Goal: Task Accomplishment & Management: Manage account settings

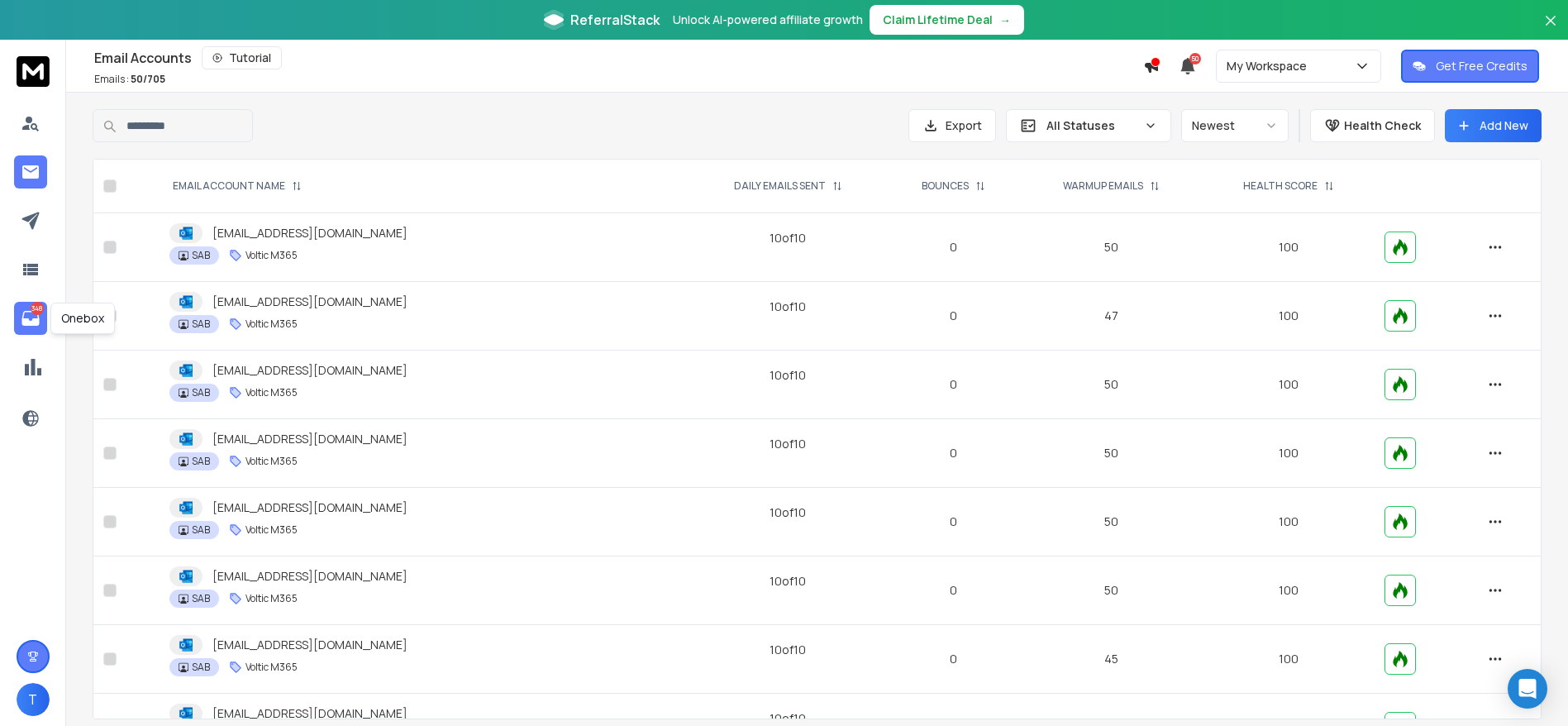
click at [28, 316] on icon at bounding box center [30, 318] width 19 height 19
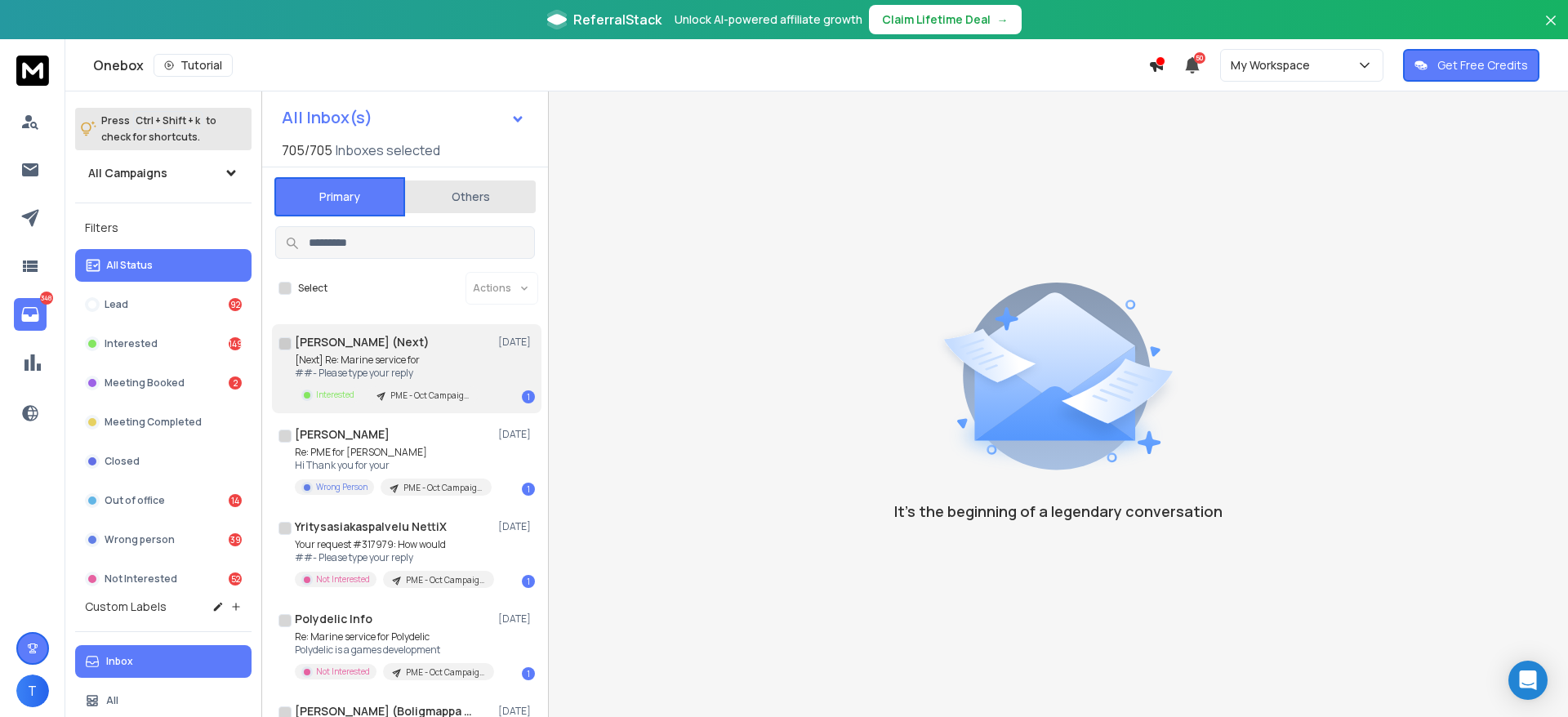
click at [440, 348] on div "Helena Wiström (Next) 13 Oct" at bounding box center [414, 342] width 240 height 17
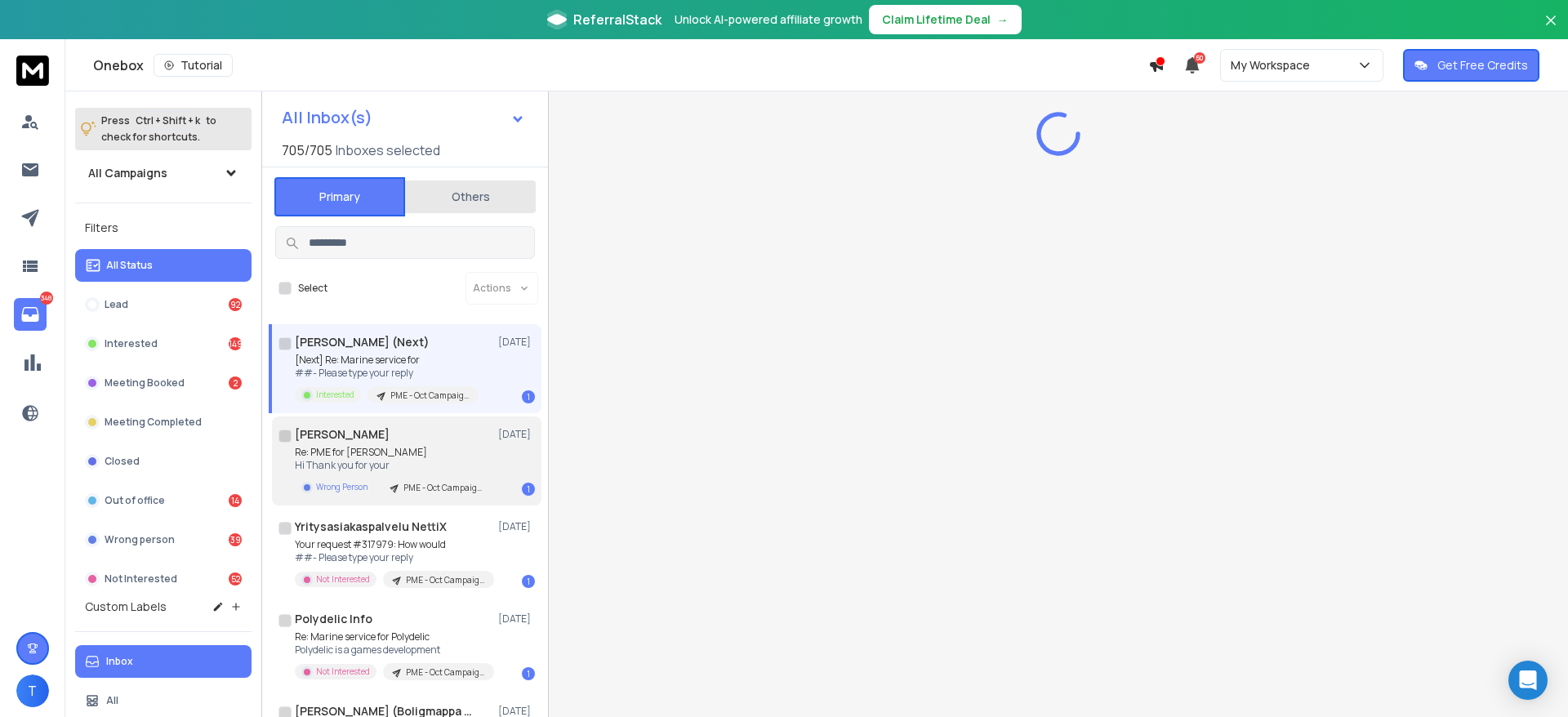
click at [445, 444] on div "Anna Koponen 13 Oct Re: PME for Anna Koponen Hi Thank you for your Wrong Person…" at bounding box center [414, 461] width 240 height 70
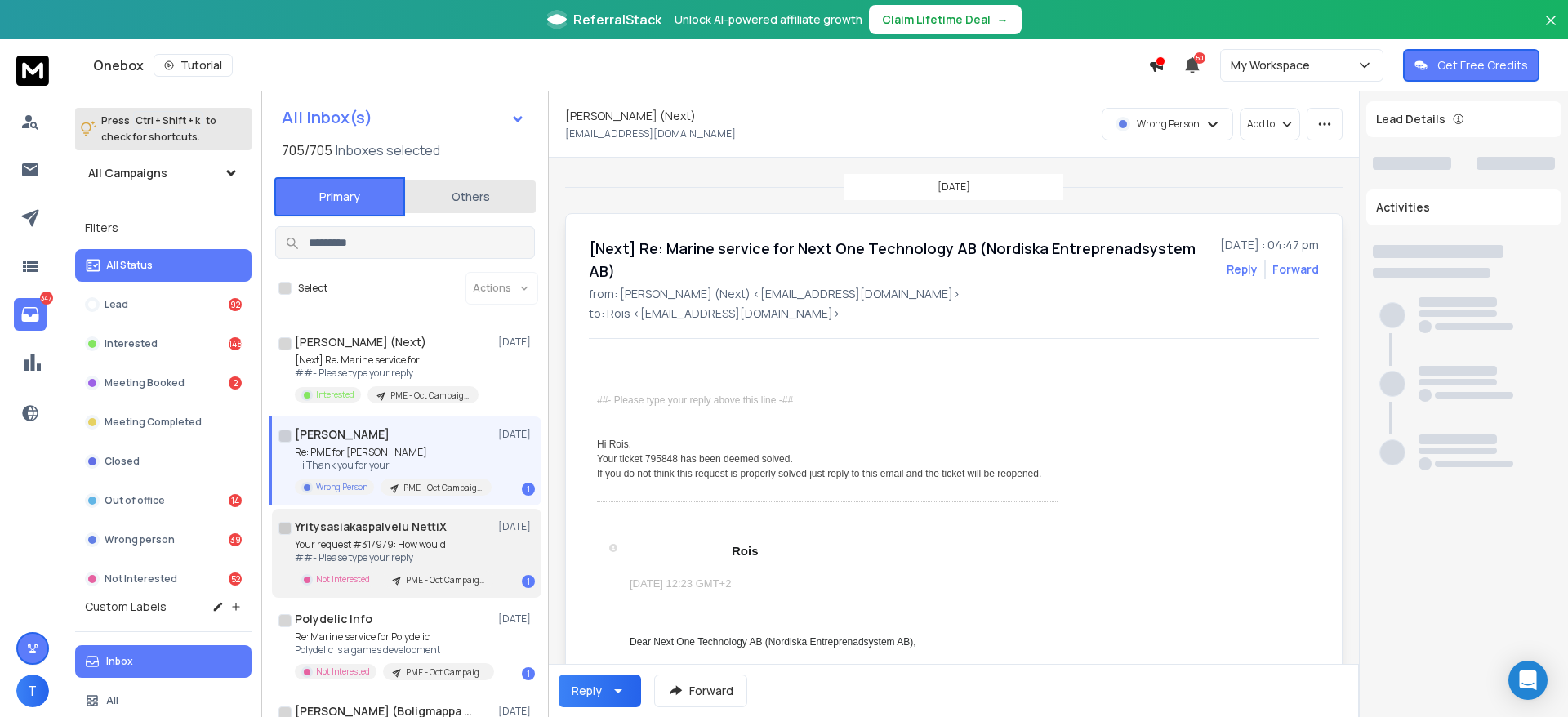
click at [404, 537] on div "Yritysasiakaspalvelu NettiX 13 Oct Your request #317979: How would ##- Please t…" at bounding box center [414, 553] width 240 height 70
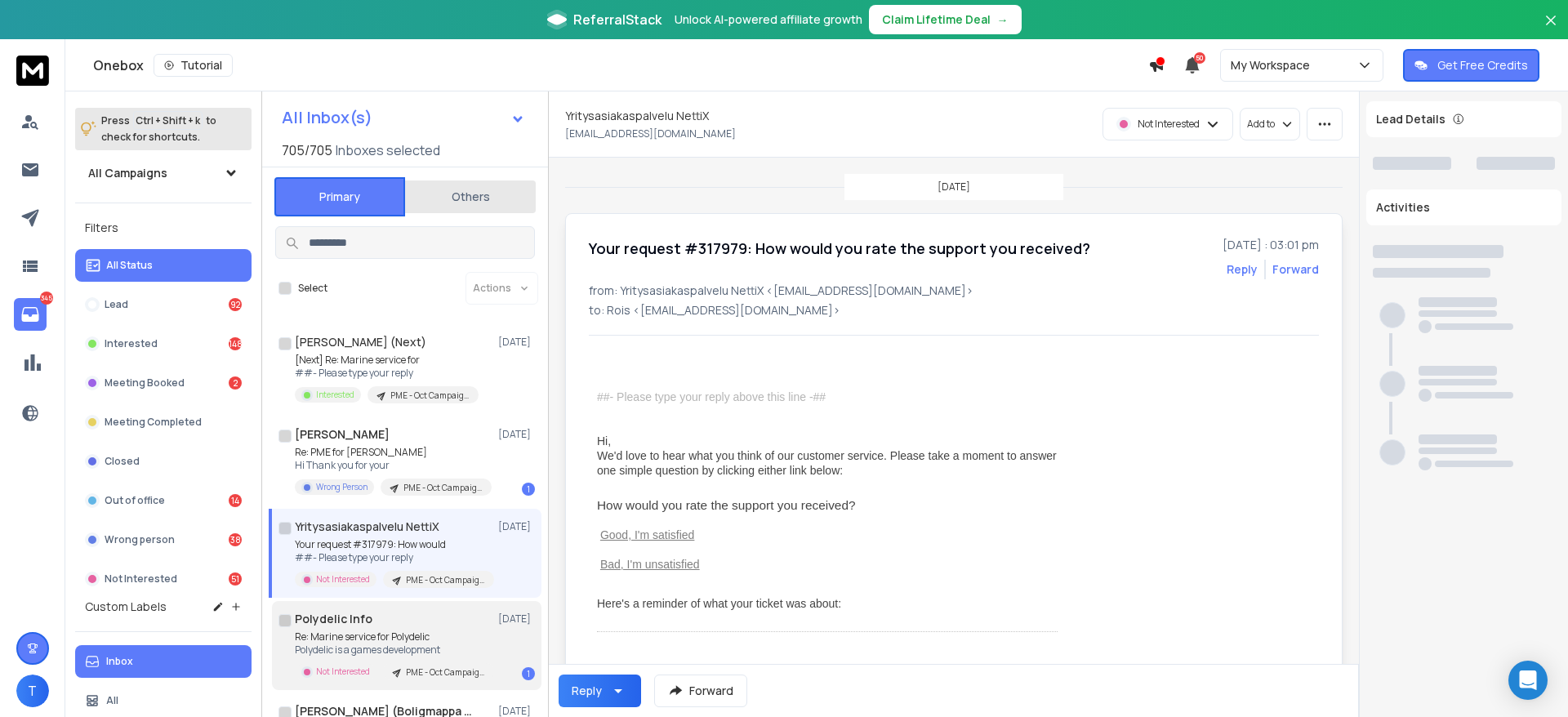
click at [390, 626] on div "Polydelic Info 13 Oct" at bounding box center [414, 619] width 240 height 17
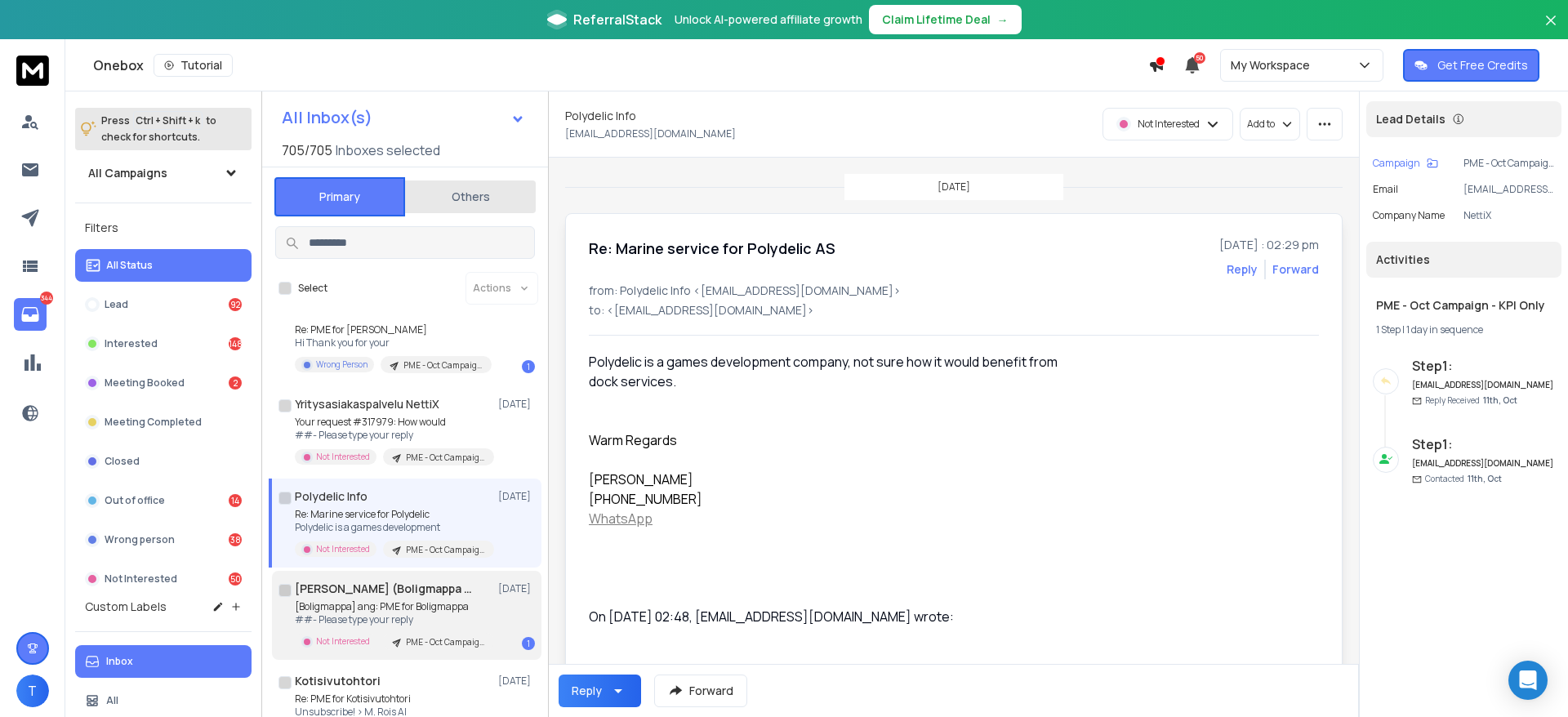
click at [398, 613] on p "##- Please type your reply" at bounding box center [392, 619] width 196 height 13
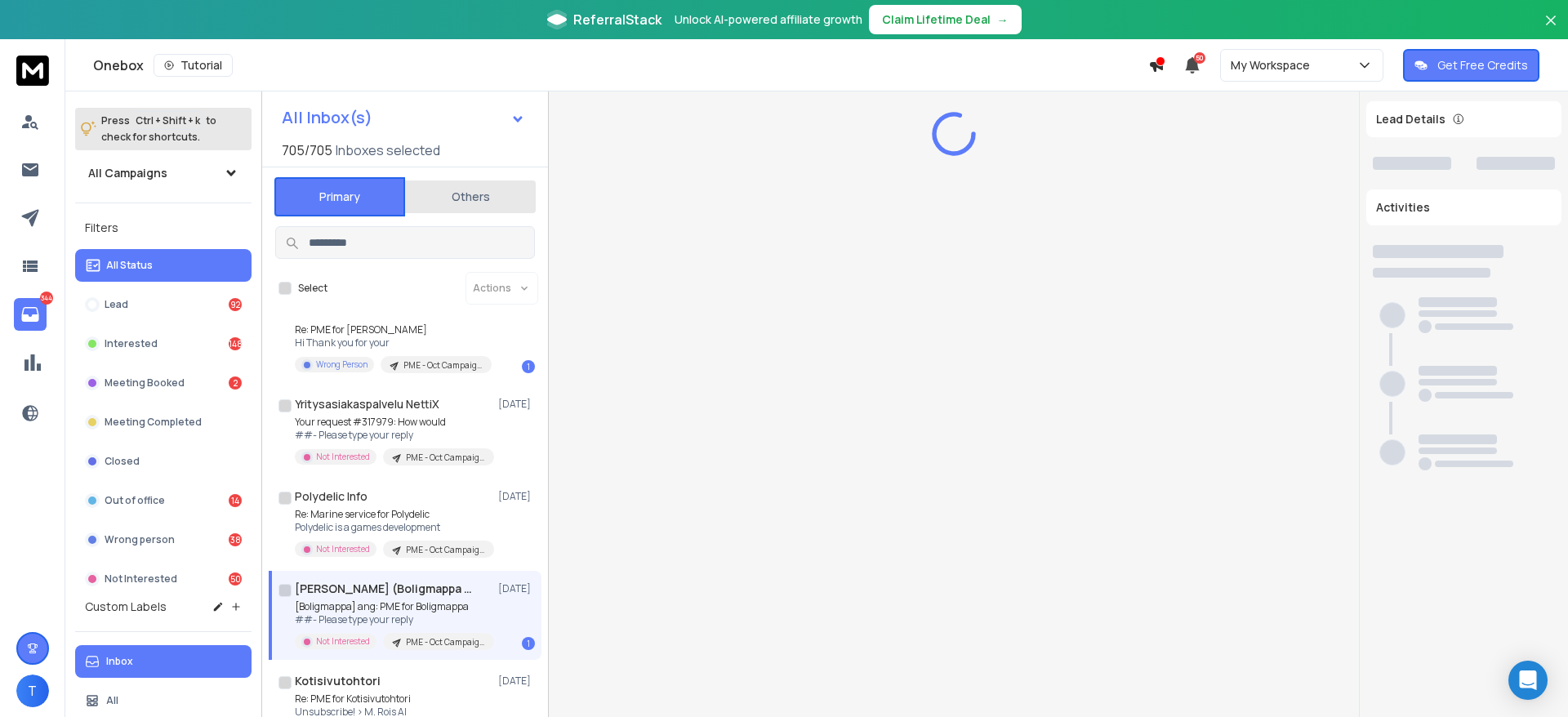
scroll to position [245, 0]
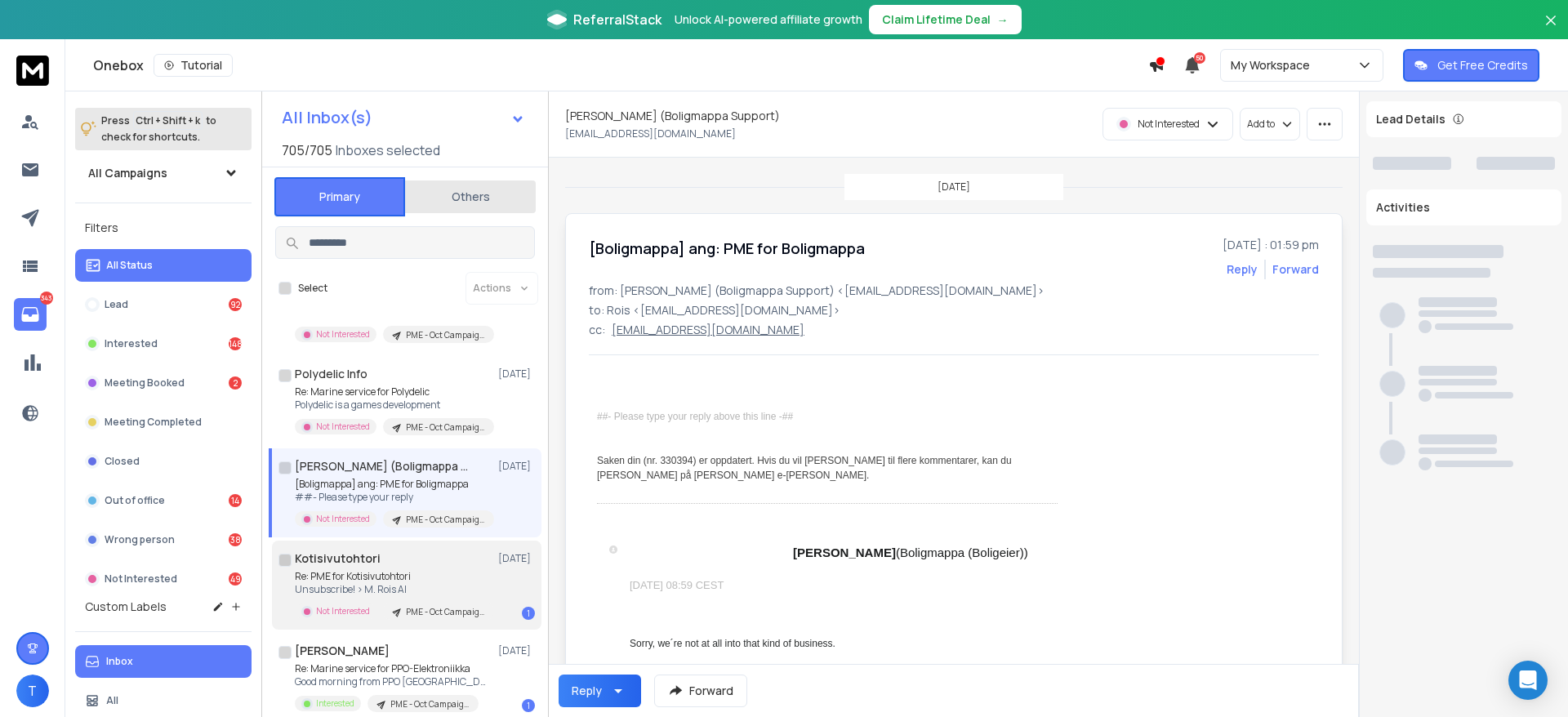
click at [408, 597] on div "Re: PME for Kotisivutohtori Unsubscribe! > M. Rois Al Not Interested PME - Oct …" at bounding box center [394, 594] width 200 height 50
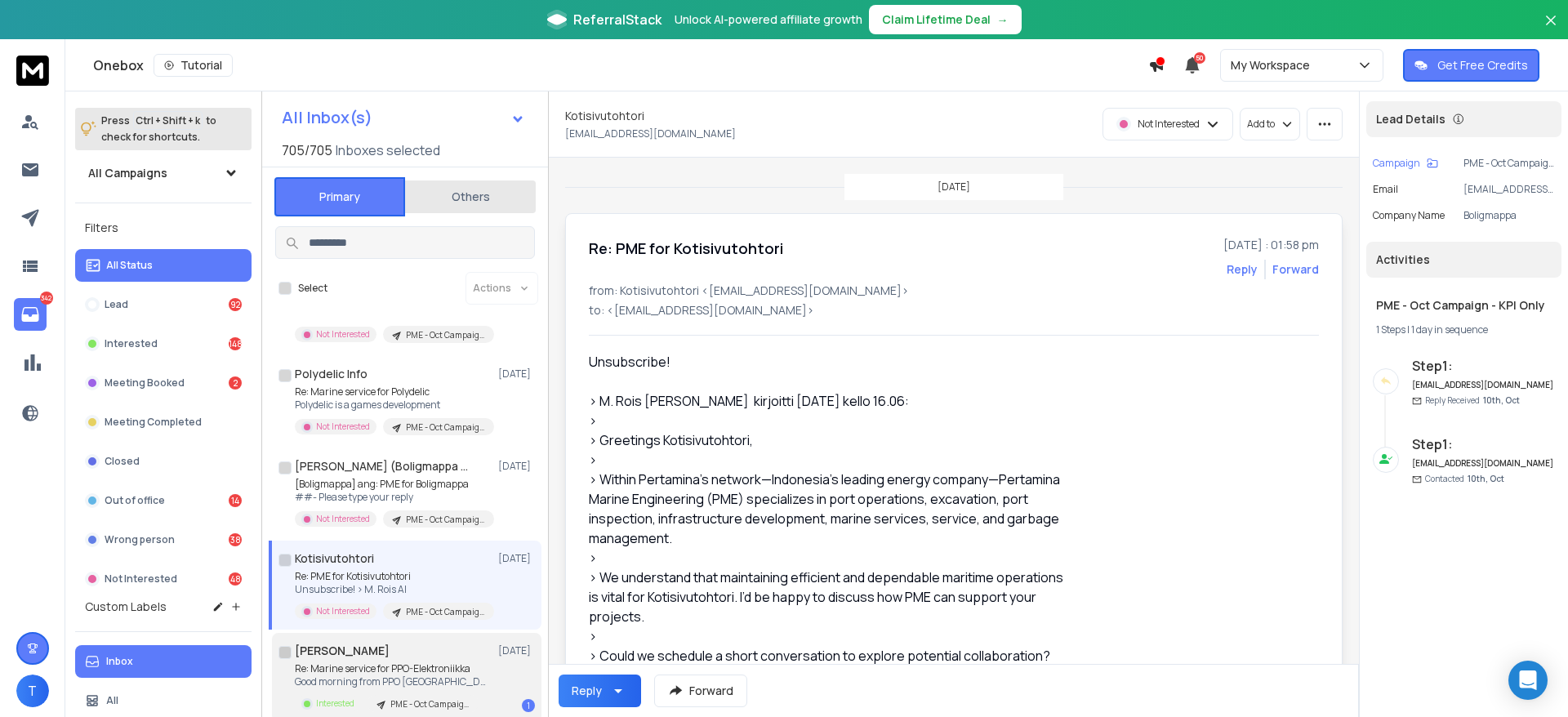
click at [394, 658] on div "Tiina Ohtonen 13 Oct" at bounding box center [414, 650] width 240 height 17
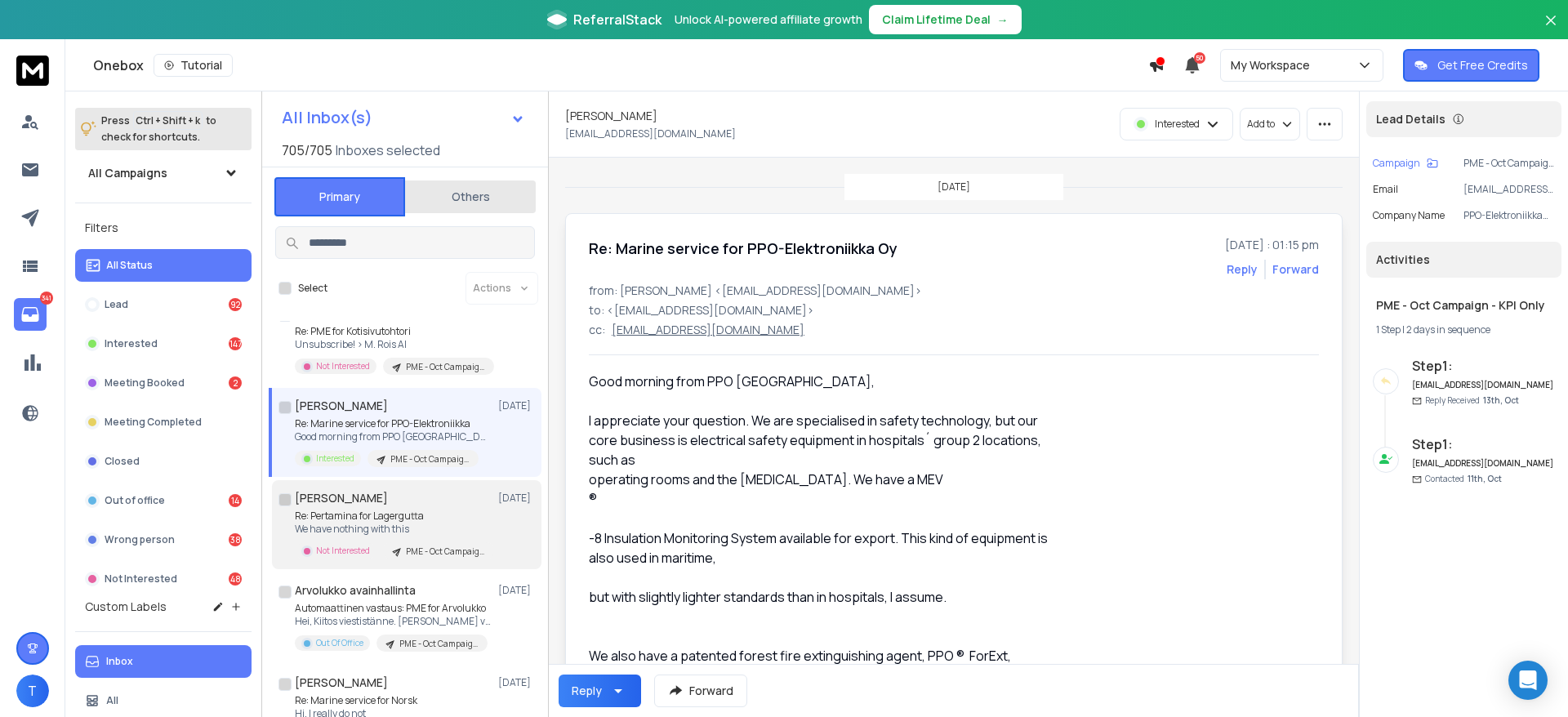
scroll to position [0, 0]
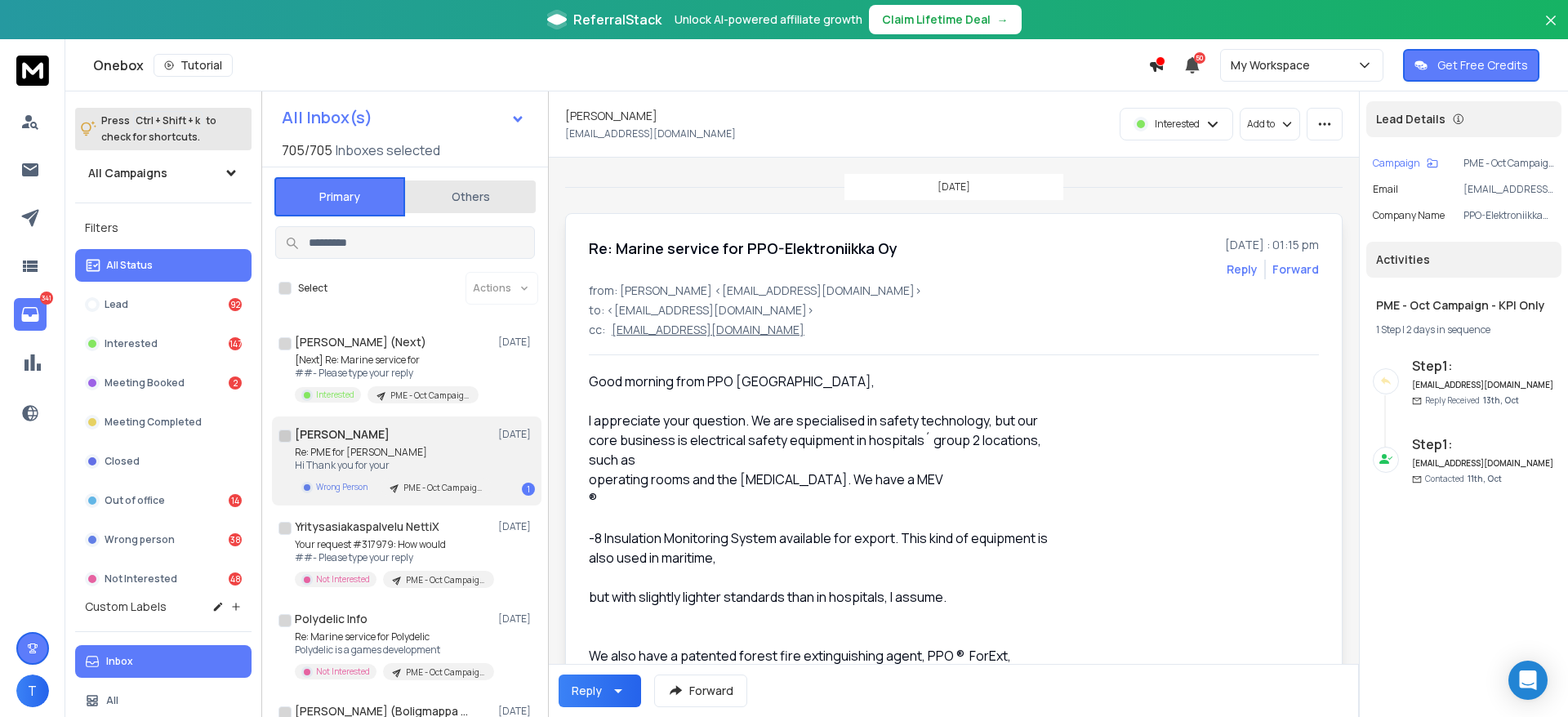
click at [419, 447] on p "Re: PME for [PERSON_NAME]" at bounding box center [392, 452] width 196 height 13
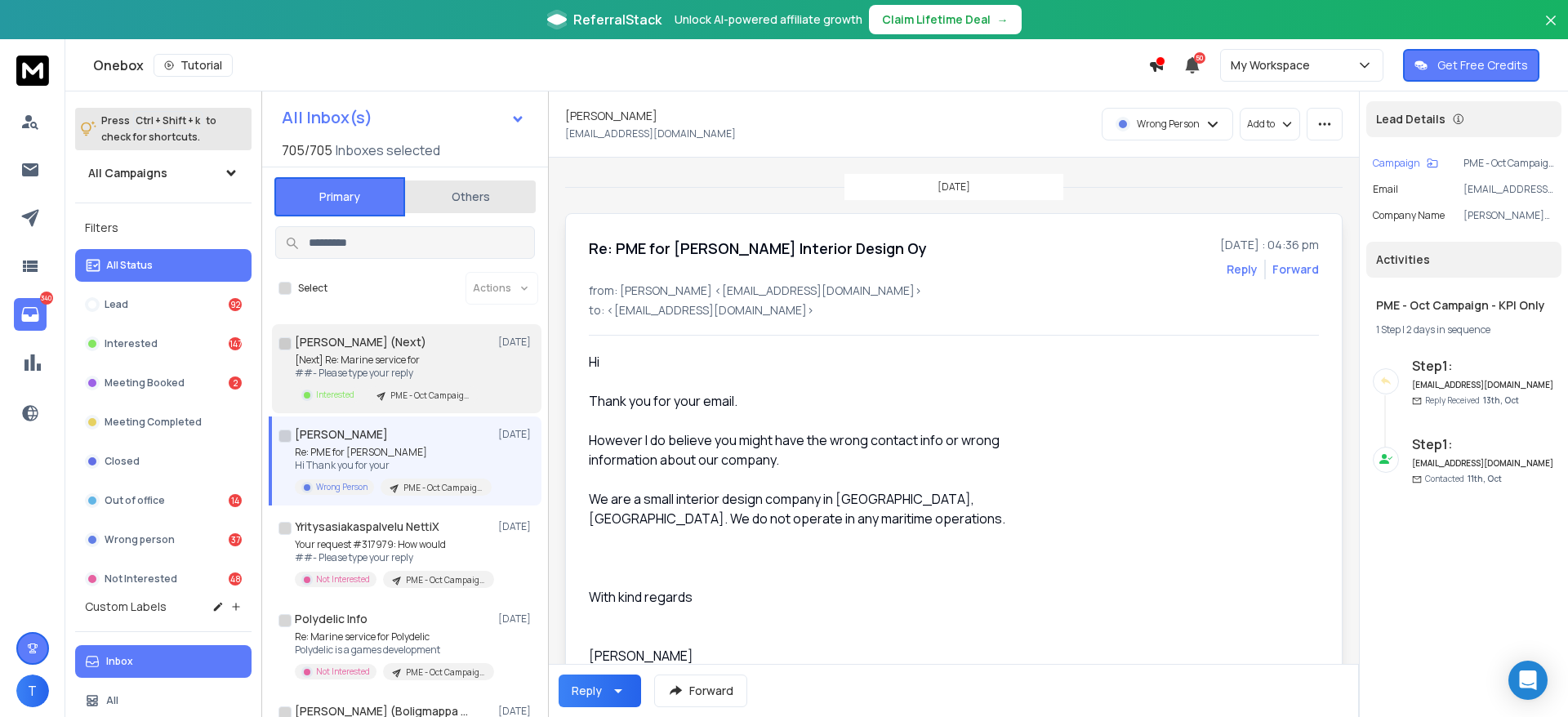
click at [400, 368] on p "##- Please type your reply" at bounding box center [386, 373] width 184 height 13
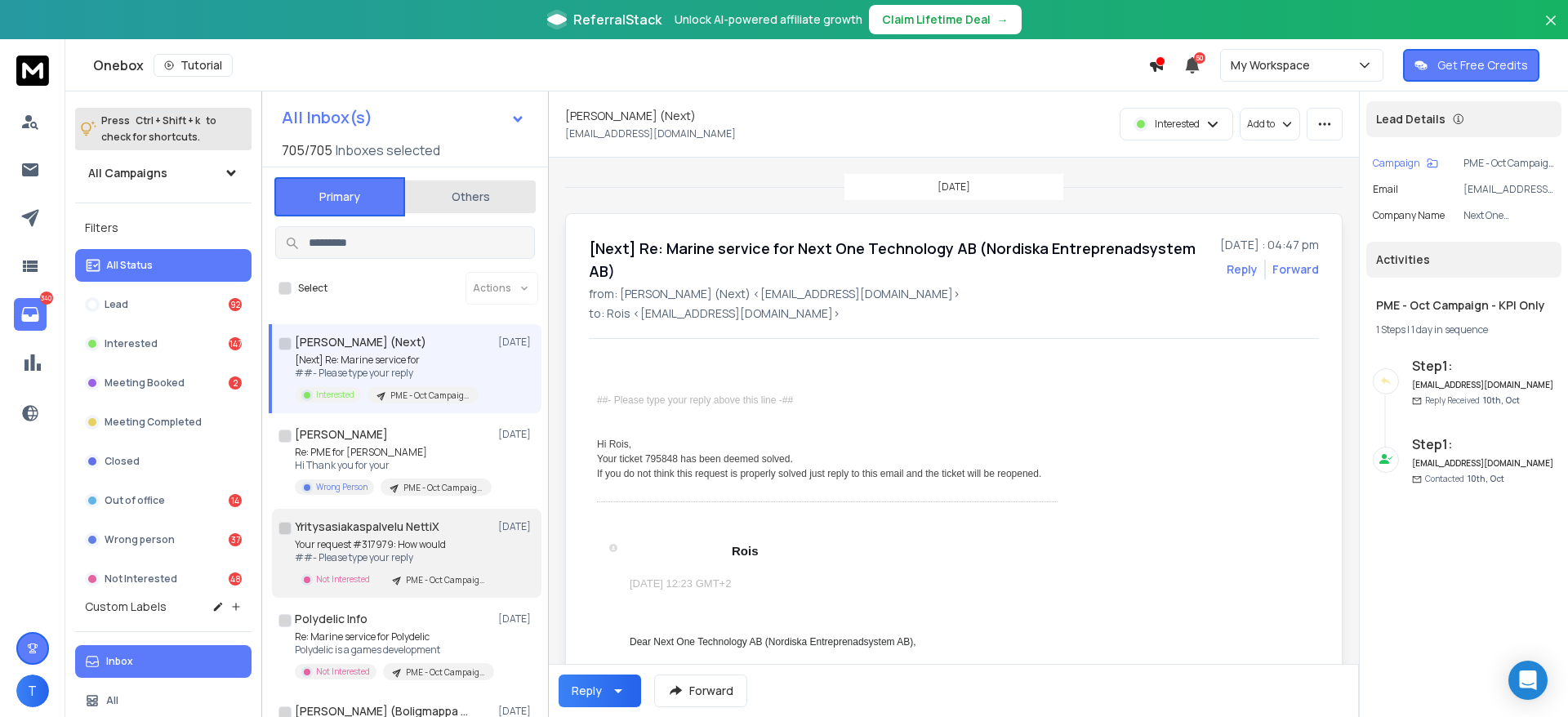
click at [405, 544] on p "Your request #317979: How would" at bounding box center [392, 544] width 196 height 13
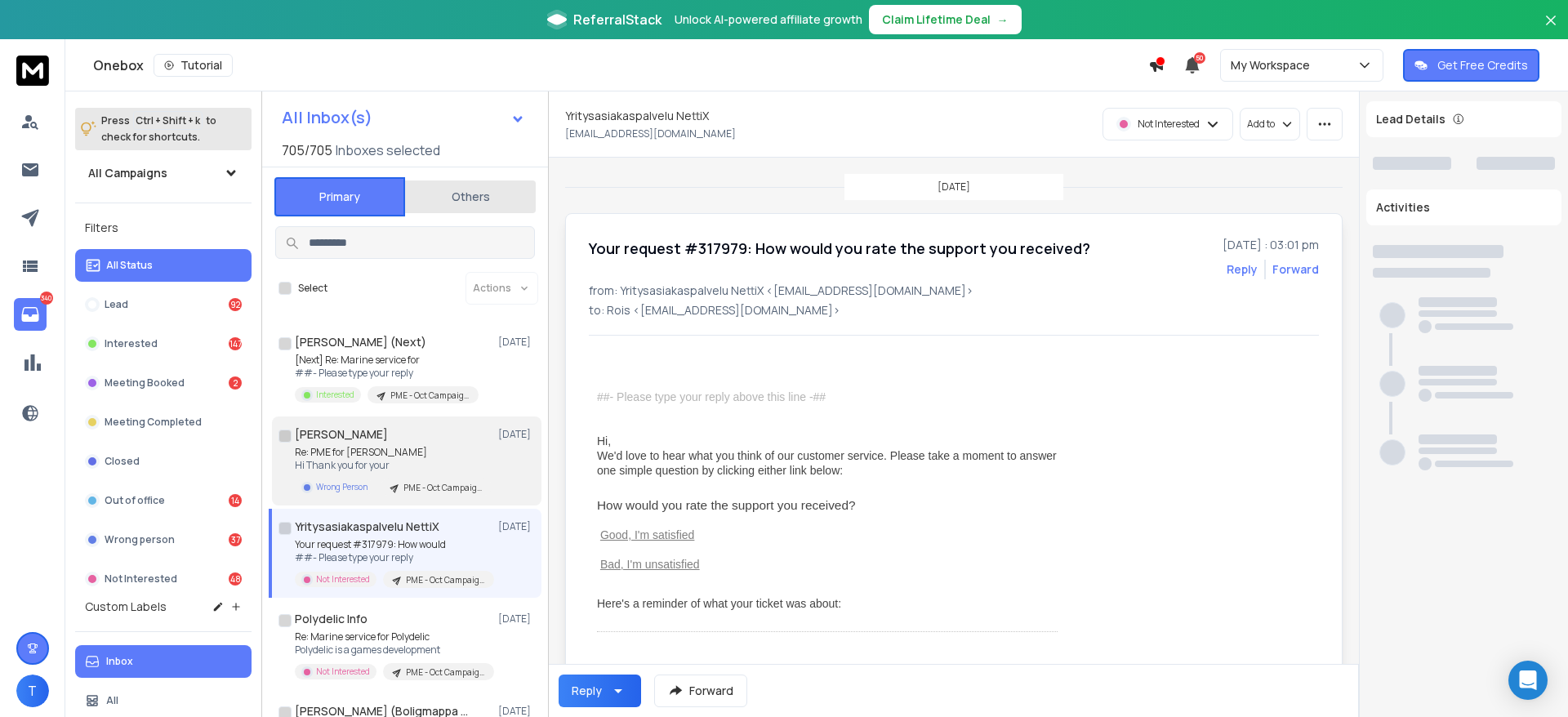
click at [420, 459] on p "Hi Thank you for your" at bounding box center [392, 465] width 196 height 13
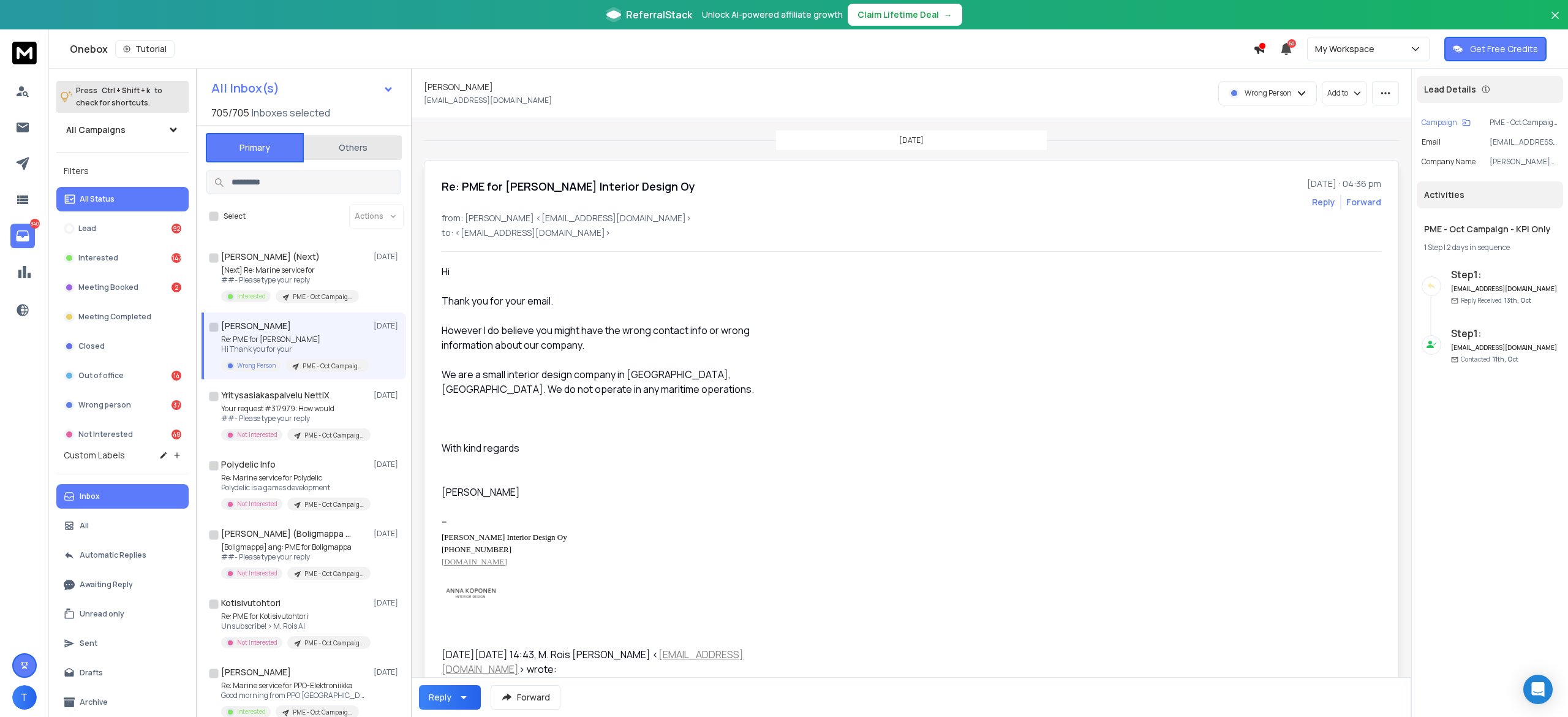
drag, startPoint x: 1100, startPoint y: 1, endPoint x: 863, endPoint y: 400, distance: 464.1
click at [871, 401] on div "Re: PME for Anna Koponen Interior Design Oy 13 October 2025 : 04:36 pm Reply Fo…" at bounding box center [911, 646] width 940 height 936
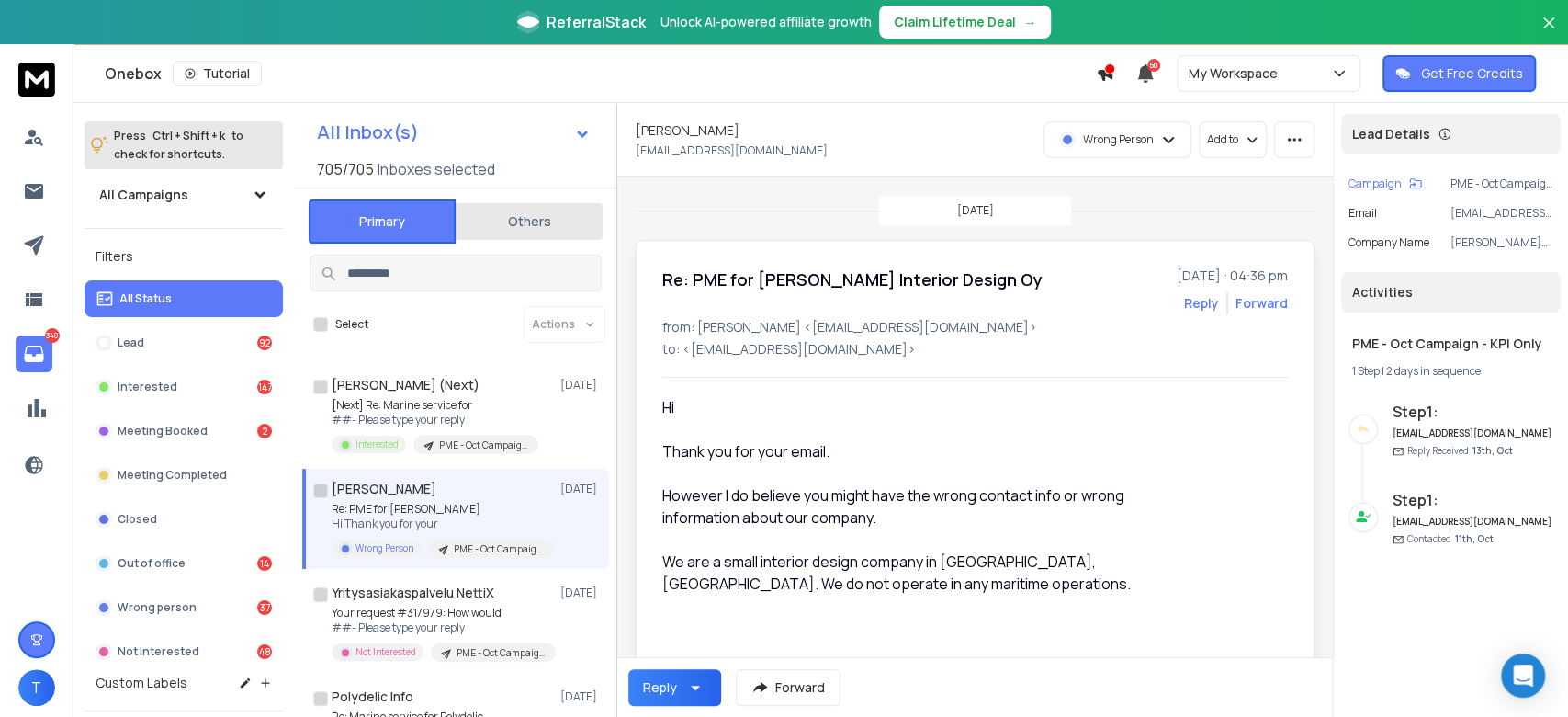
drag, startPoint x: 1419, startPoint y: 14, endPoint x: 791, endPoint y: 493, distance: 789.8
click at [791, 493] on div "However I do believe you might have the wrong contact info or wrong information…" at bounding box center [930, 506] width 536 height 44
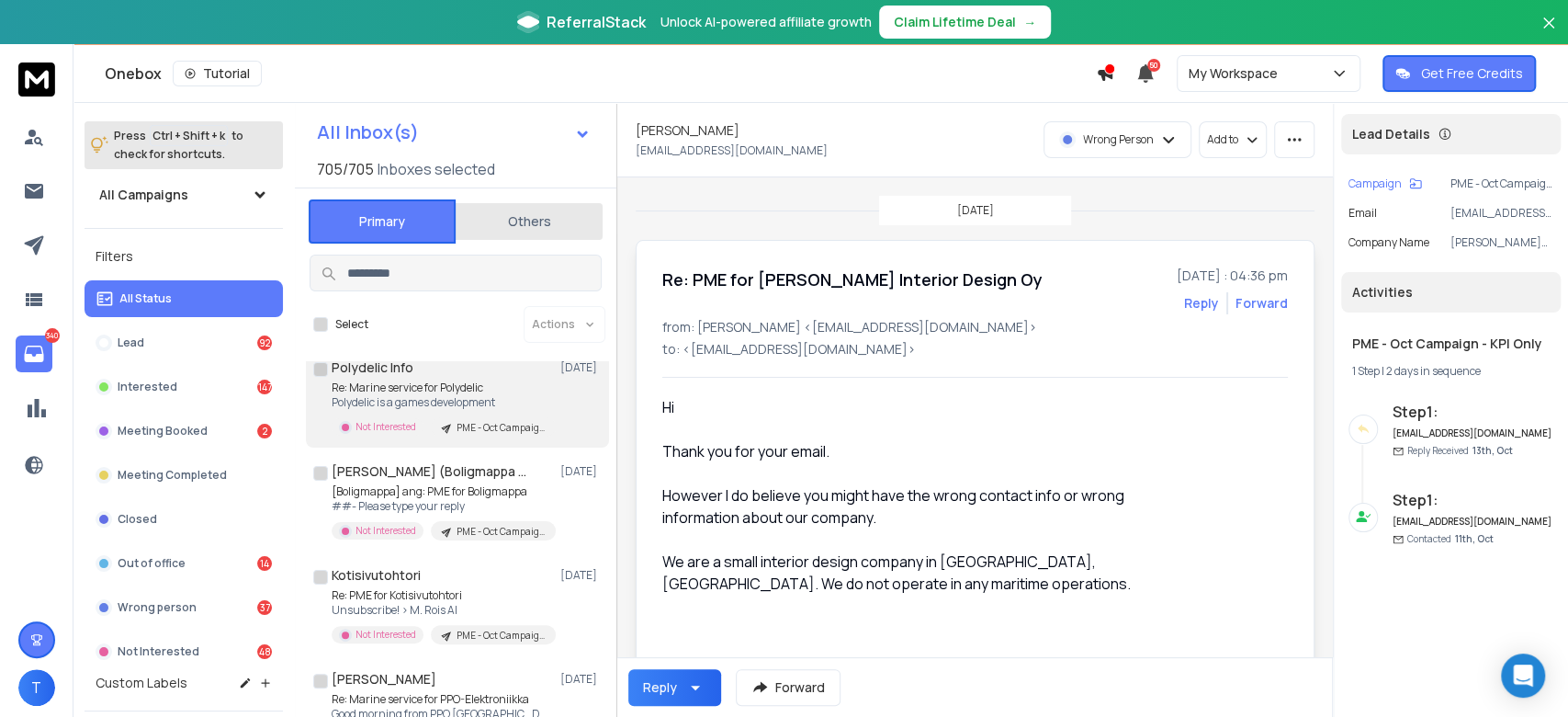
scroll to position [368, 0]
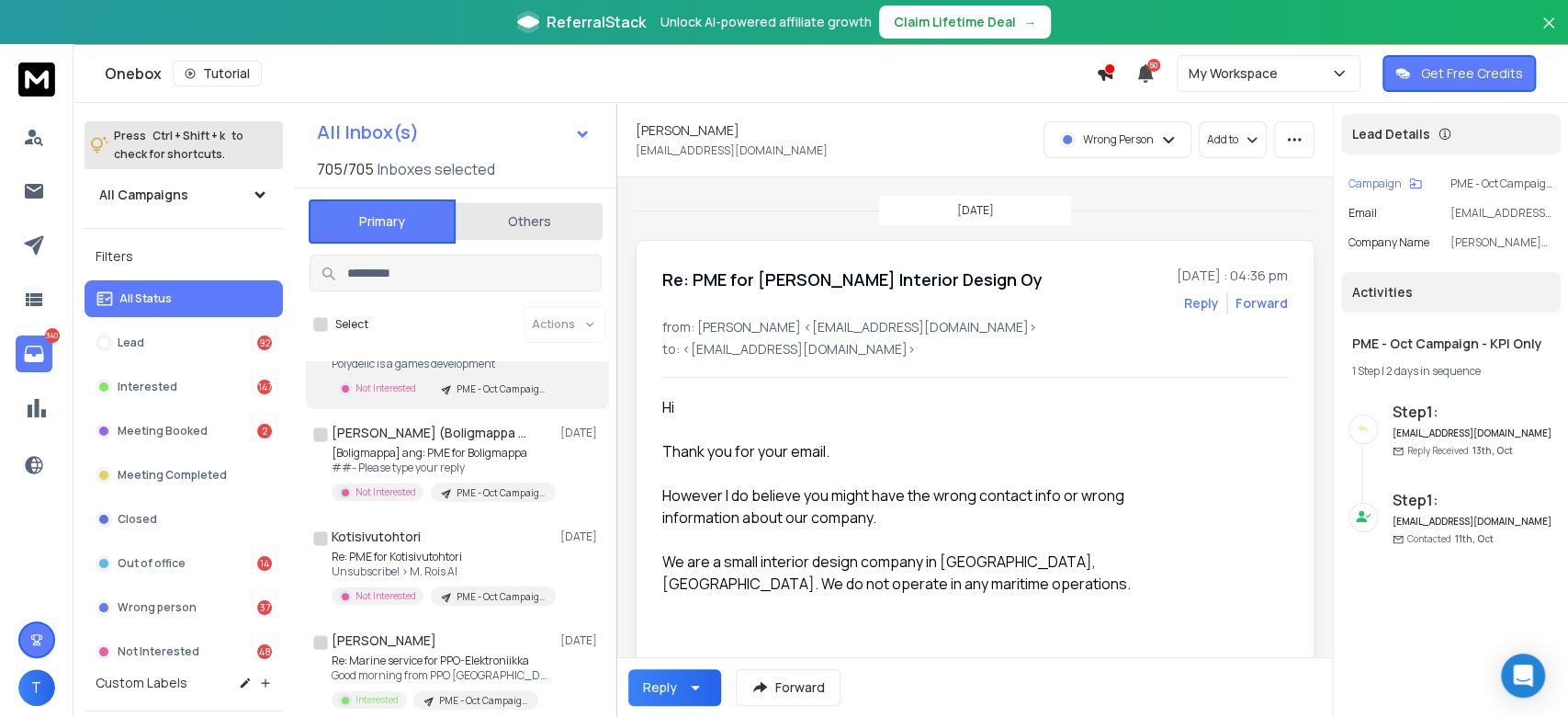
click at [500, 461] on p "##- Please type your reply" at bounding box center [441, 467] width 221 height 15
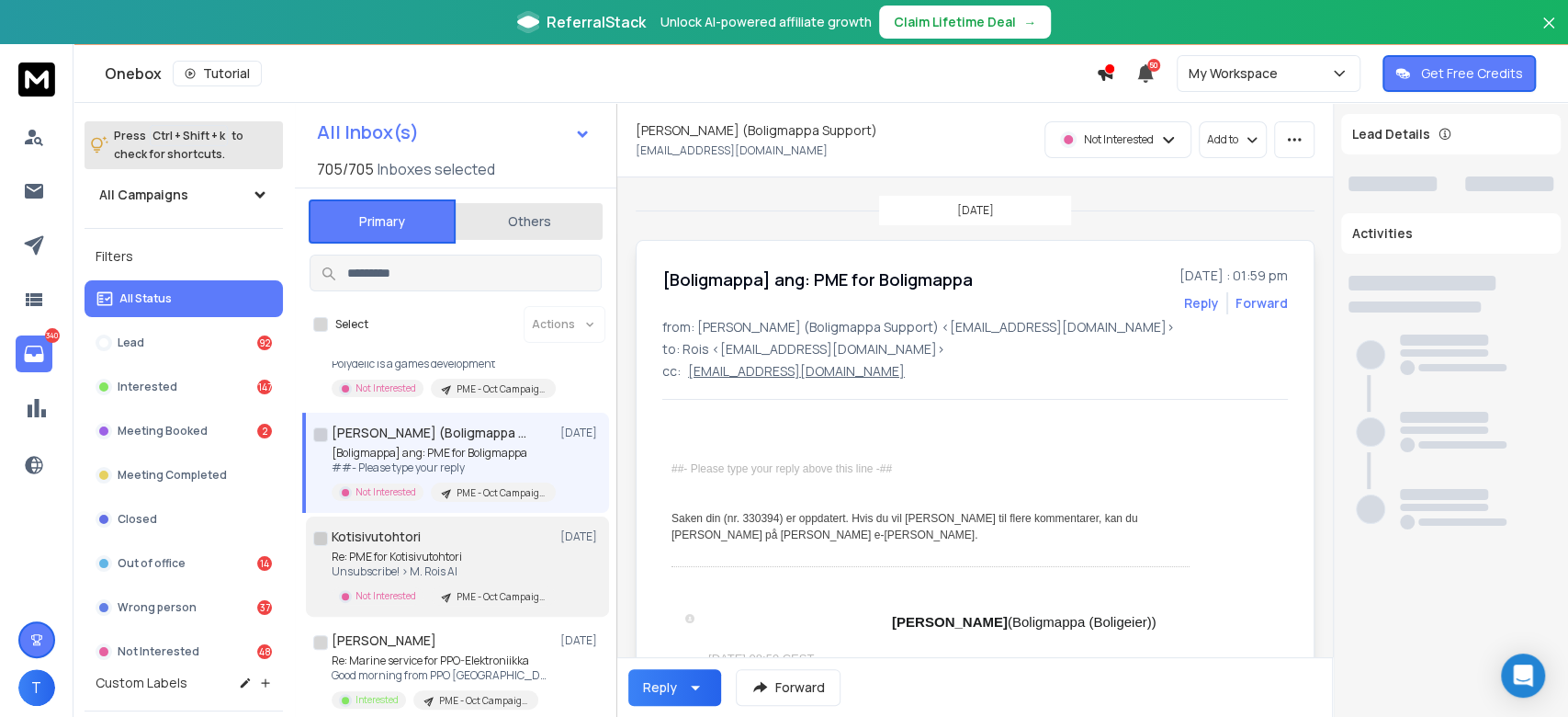
click at [499, 547] on div "Kotisivutohtori 13 Oct Re: PME for Kotisivutohtori Unsubscribe! > M. Rois Al No…" at bounding box center [466, 567] width 270 height 78
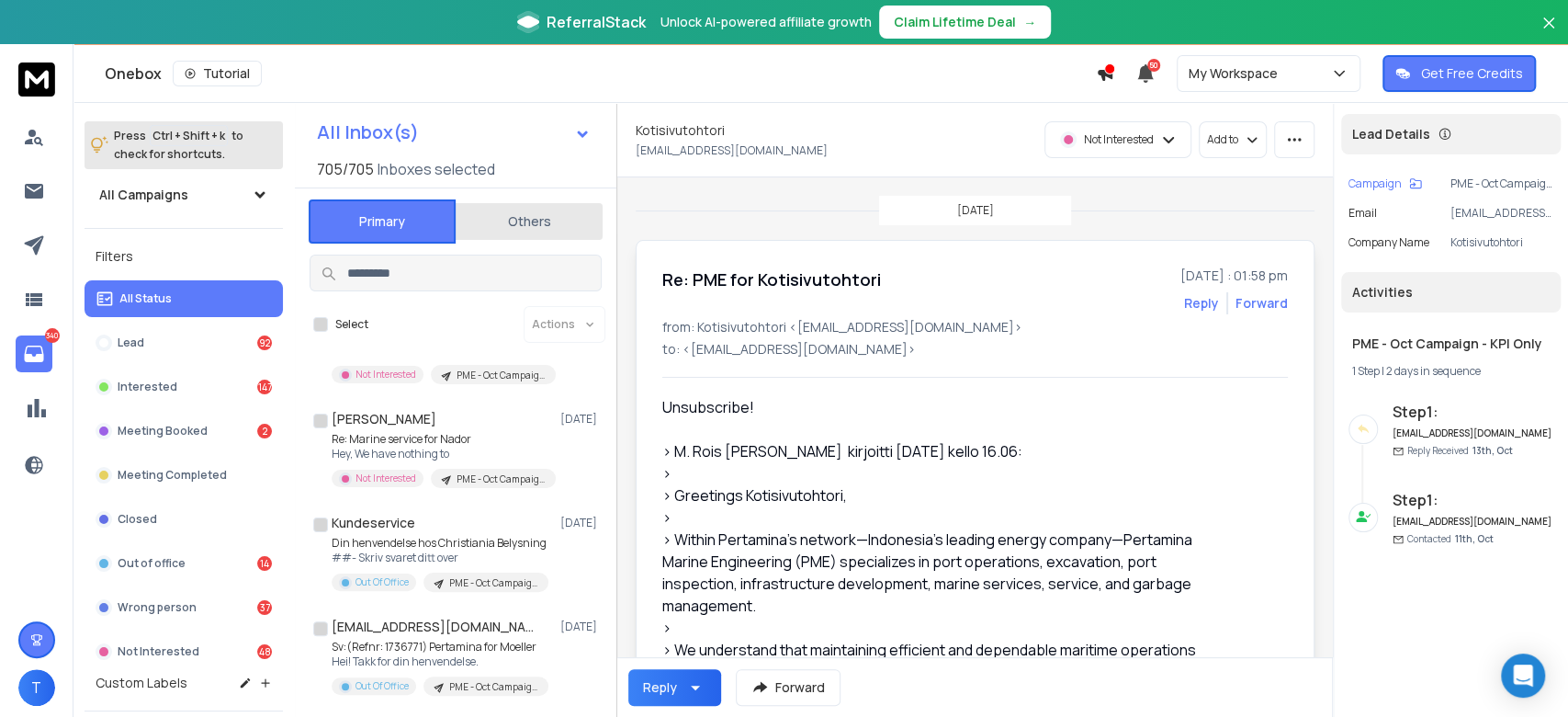
scroll to position [2206, 0]
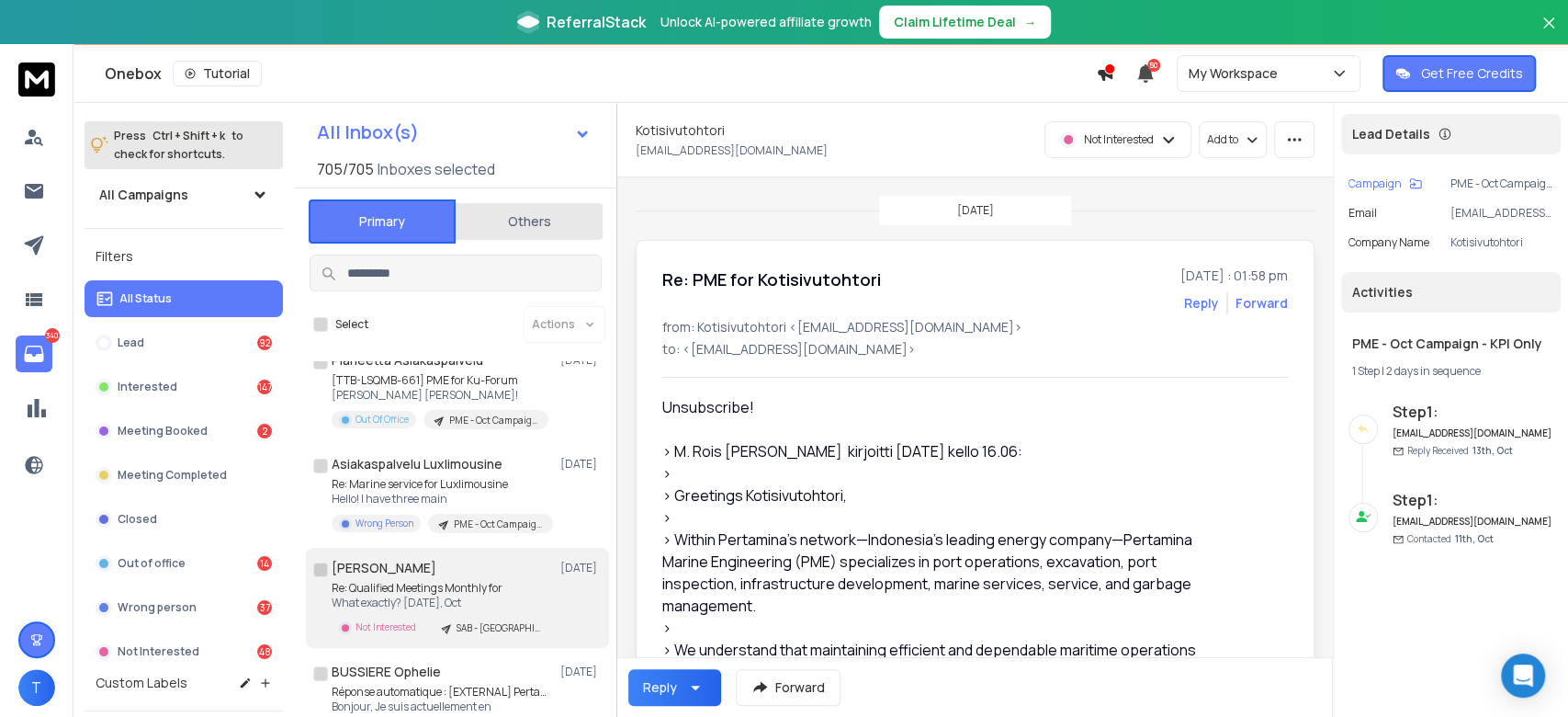
click at [465, 623] on p "SAB - [GEOGRAPHIC_DATA] - LeadGen Professionals - 11-20 - B2B" at bounding box center [501, 628] width 88 height 14
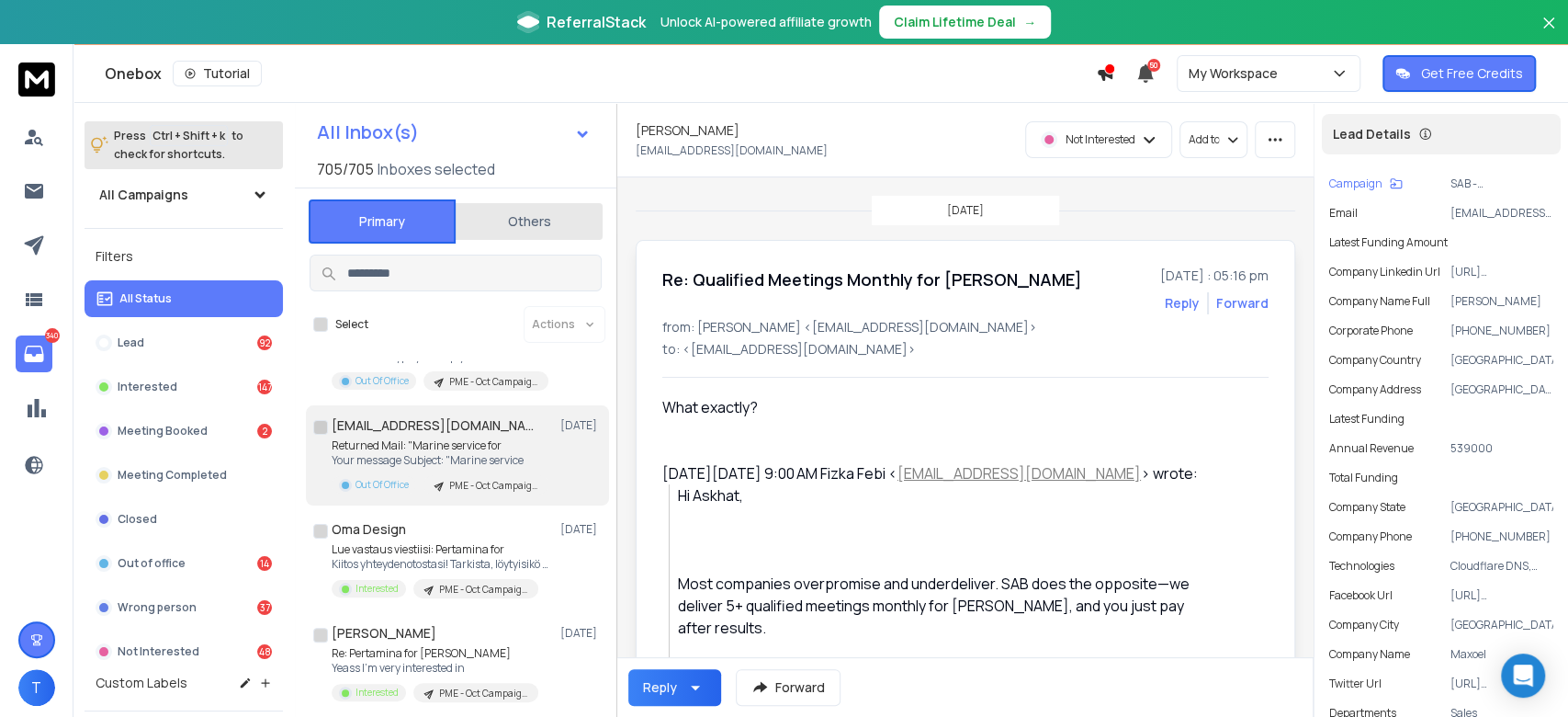
scroll to position [2817, 0]
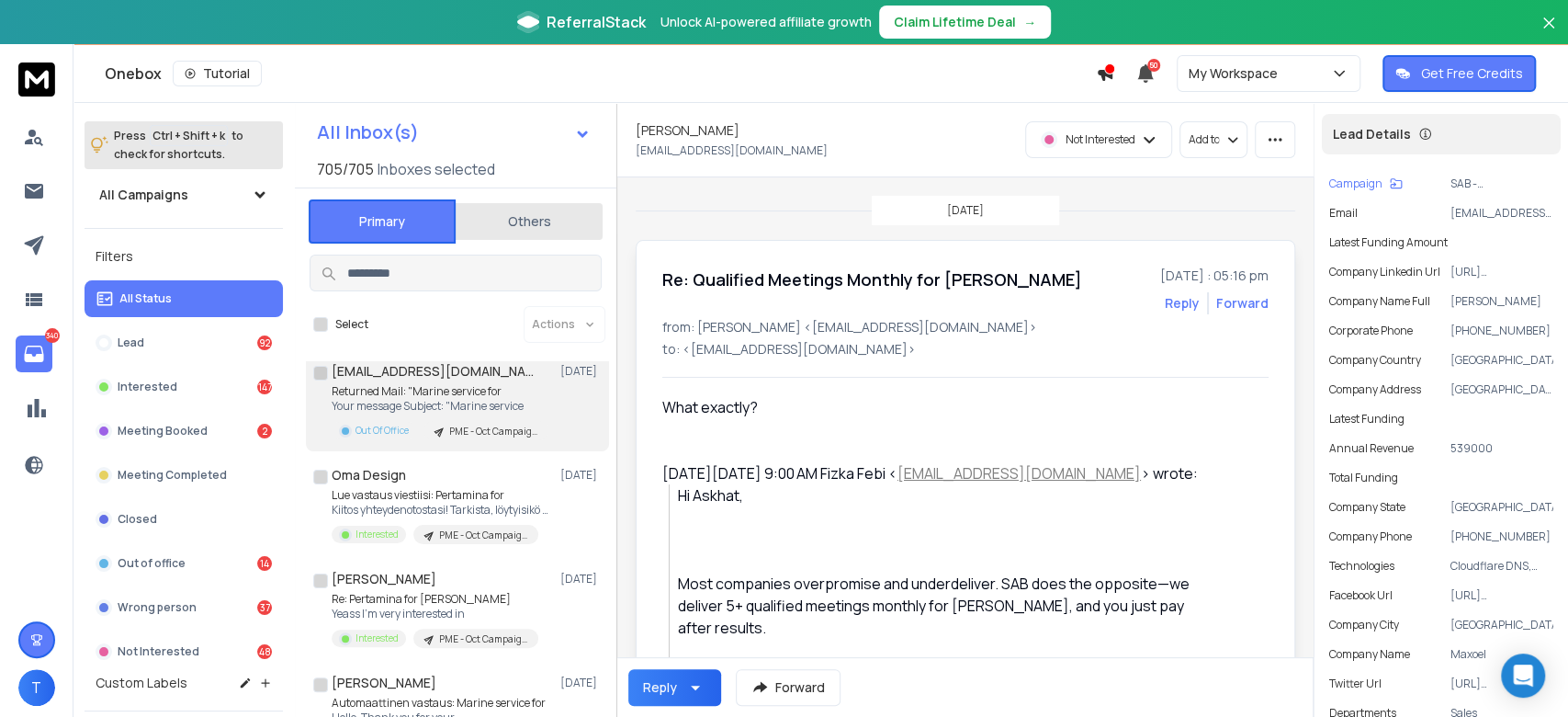
click at [459, 371] on div "noreply@payex.com 11 Oct" at bounding box center [466, 371] width 270 height 19
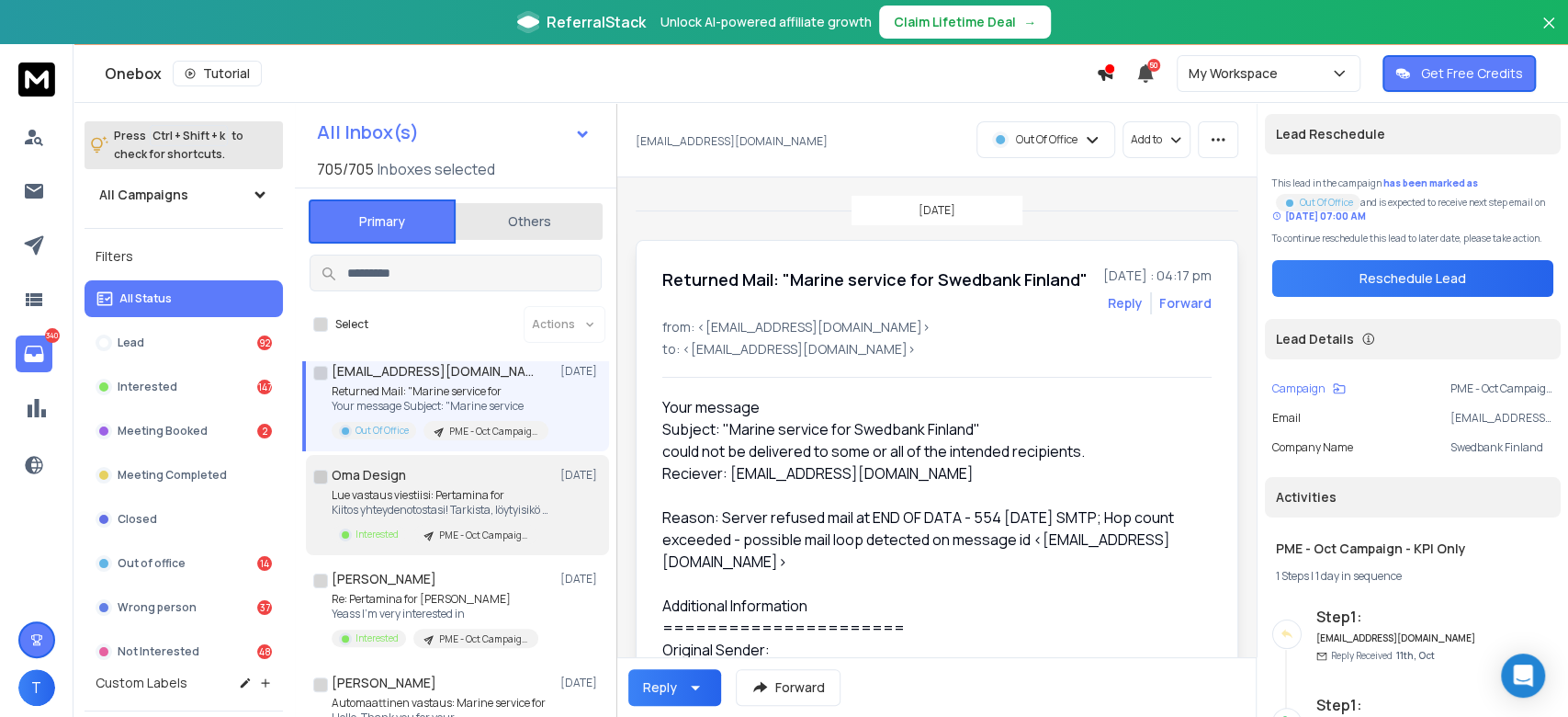
scroll to position [2941, 0]
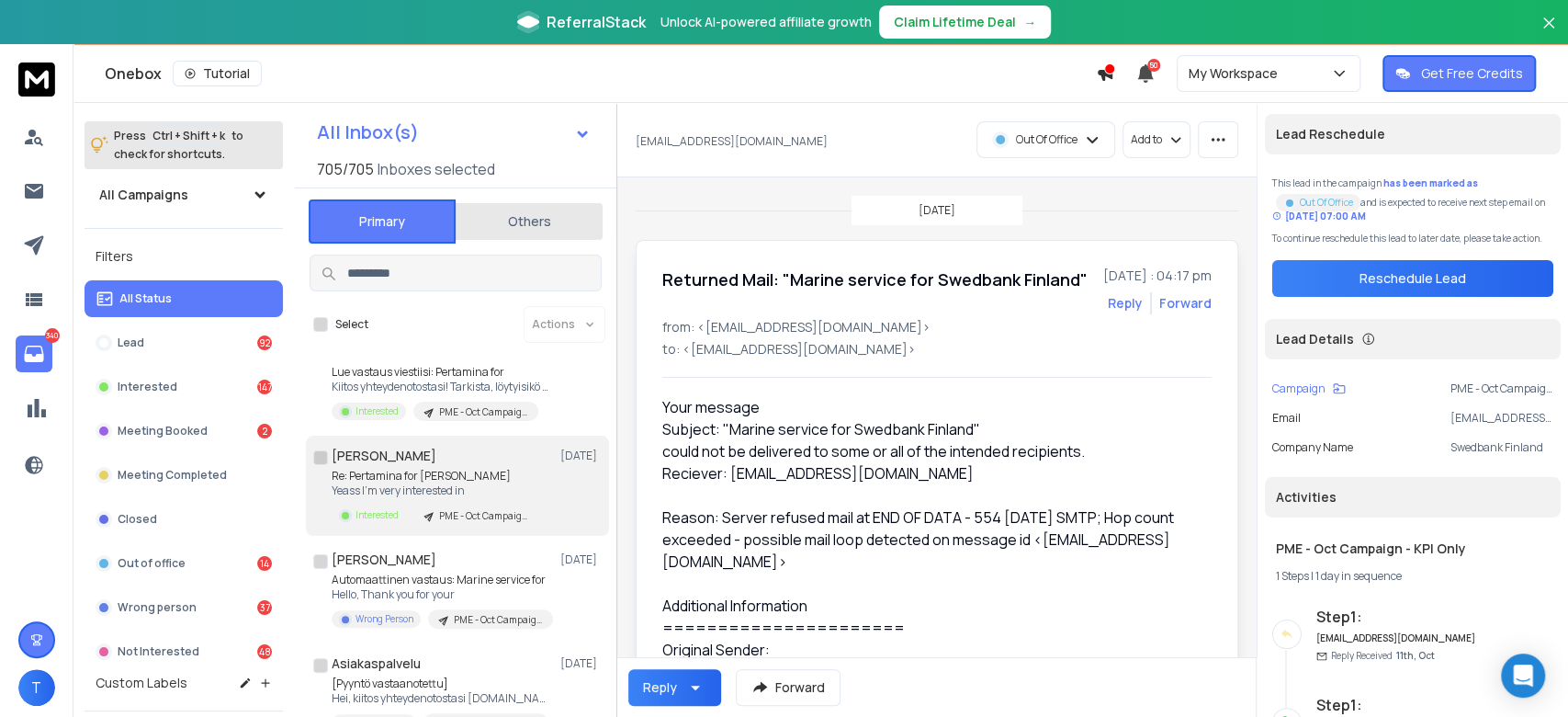
click at [502, 488] on p "Yeass I'm very interested in" at bounding box center [434, 490] width 207 height 15
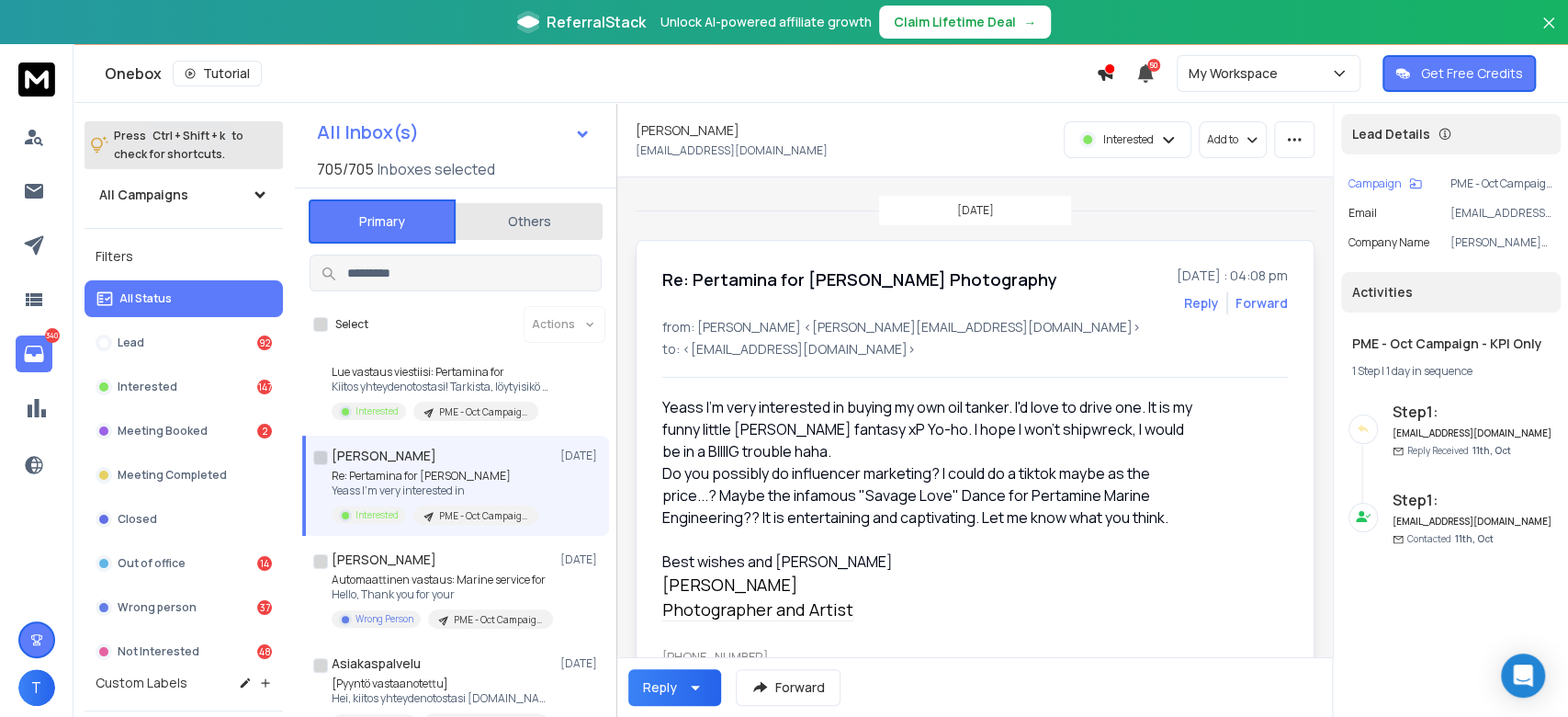
scroll to position [123, 0]
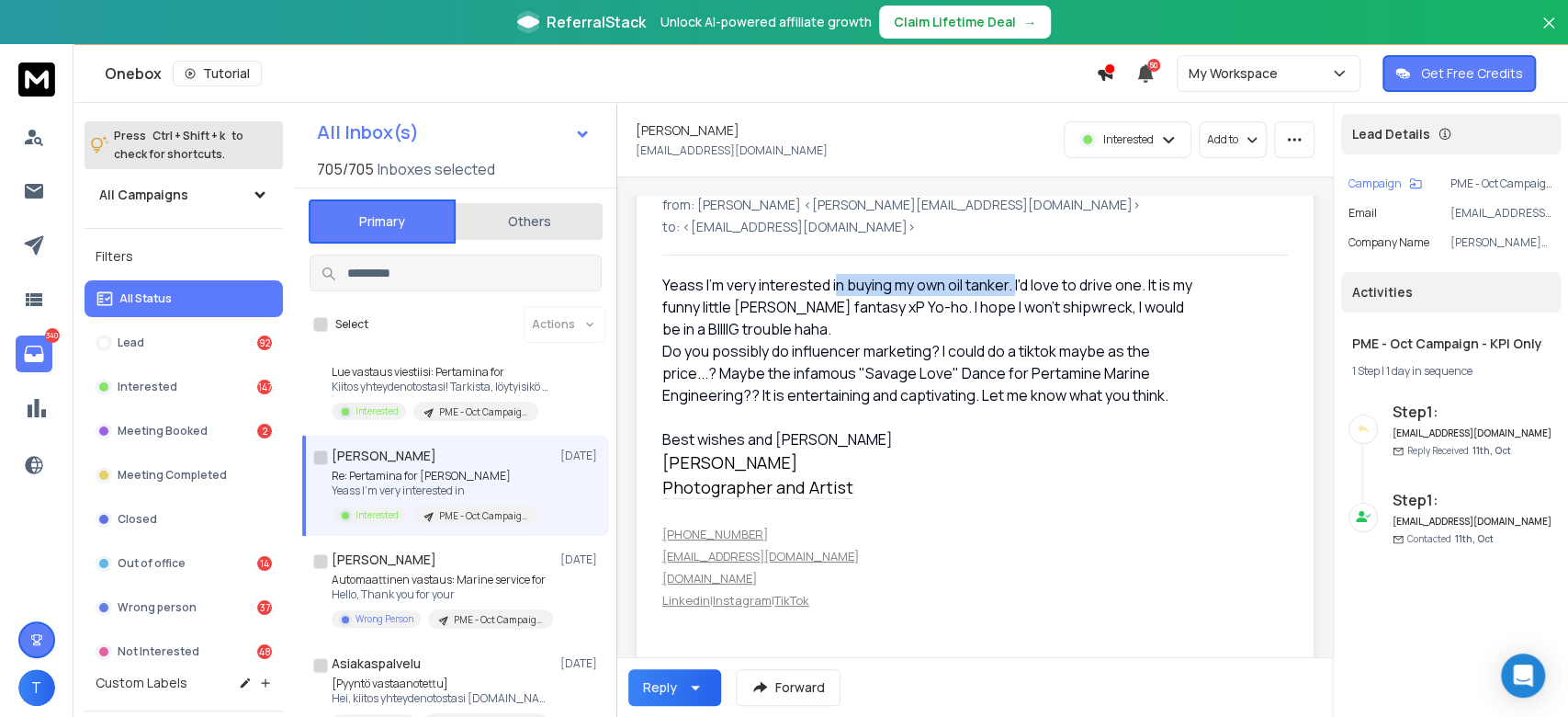
drag, startPoint x: 835, startPoint y: 288, endPoint x: 1018, endPoint y: 289, distance: 183.0
click at [1018, 289] on div "Yeass I'm very interested in buying my own oil tanker. I'd love to drive one. I…" at bounding box center [930, 306] width 536 height 66
drag, startPoint x: 1068, startPoint y: 289, endPoint x: 1158, endPoint y: 285, distance: 90.1
click at [1158, 285] on div "Yeass I'm very interested in buying my own oil tanker. I'd love to drive one. I…" at bounding box center [930, 306] width 536 height 66
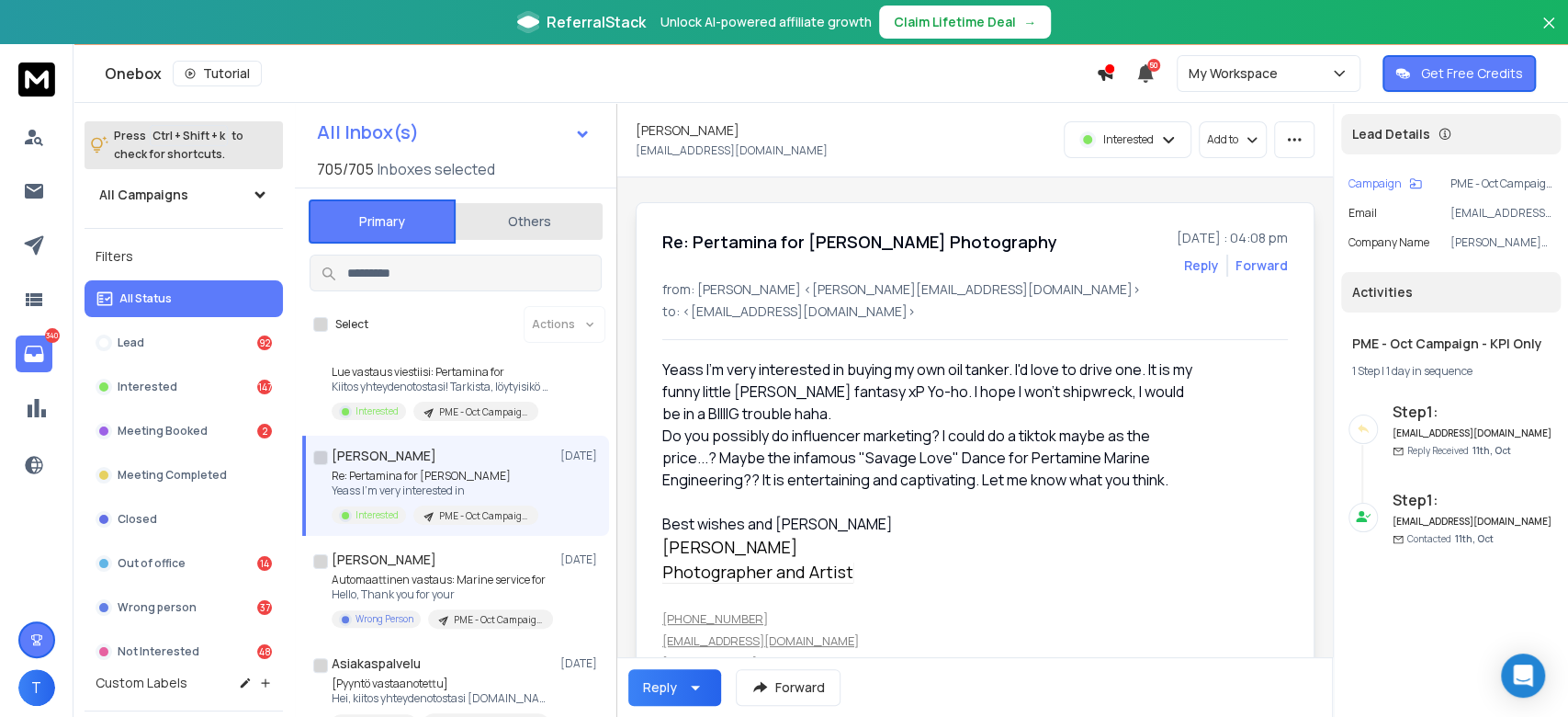
scroll to position [0, 0]
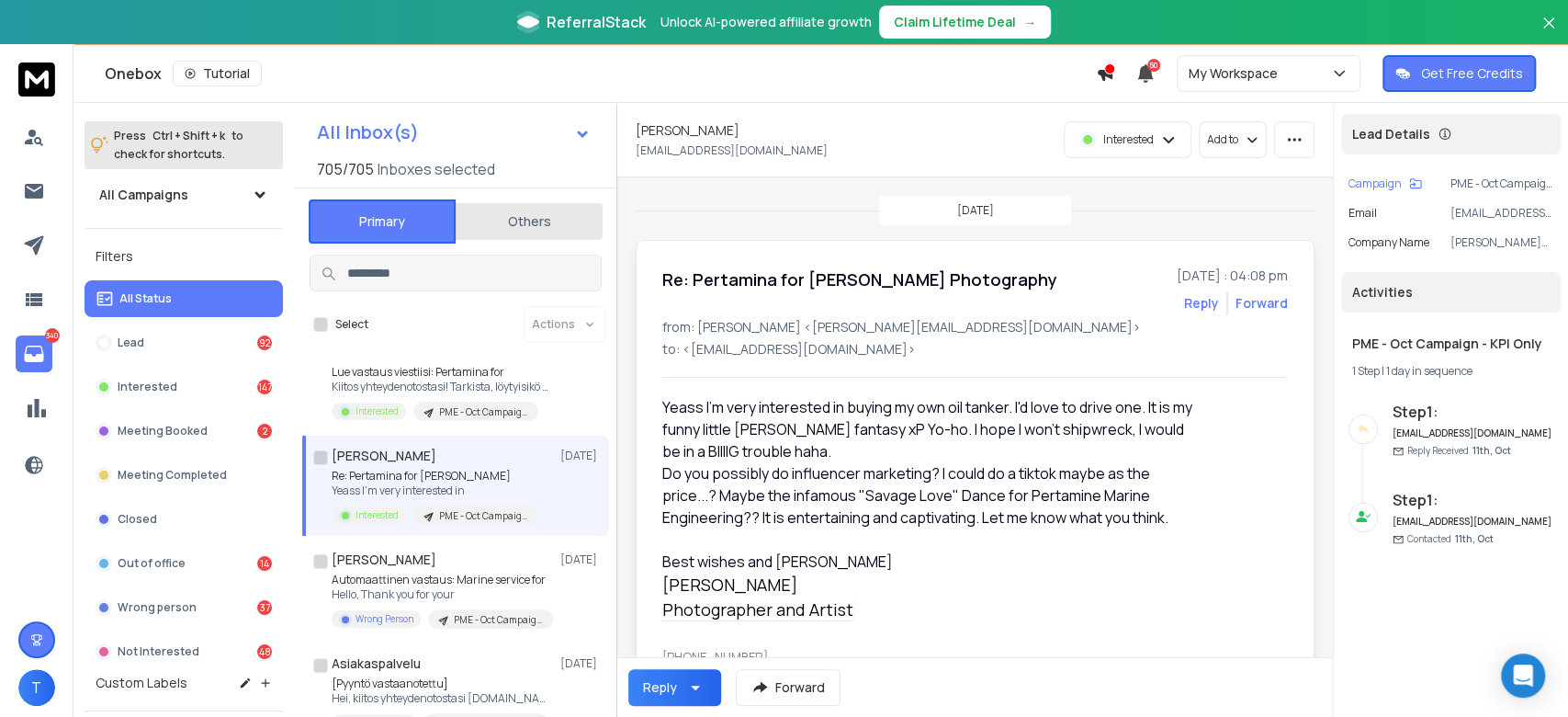
click at [1161, 133] on icon at bounding box center [1168, 139] width 15 height 15
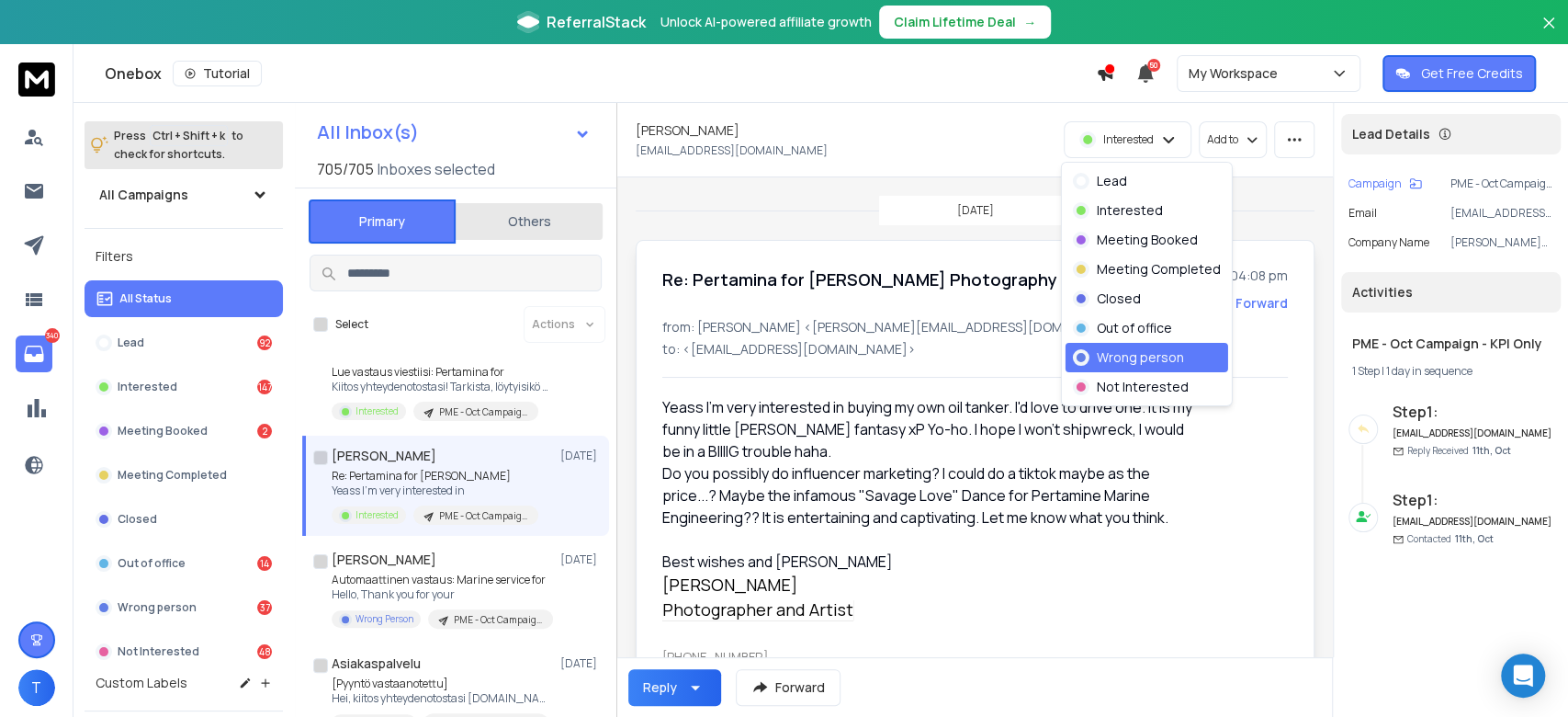
click at [1140, 365] on p "Wrong person" at bounding box center [1140, 357] width 87 height 19
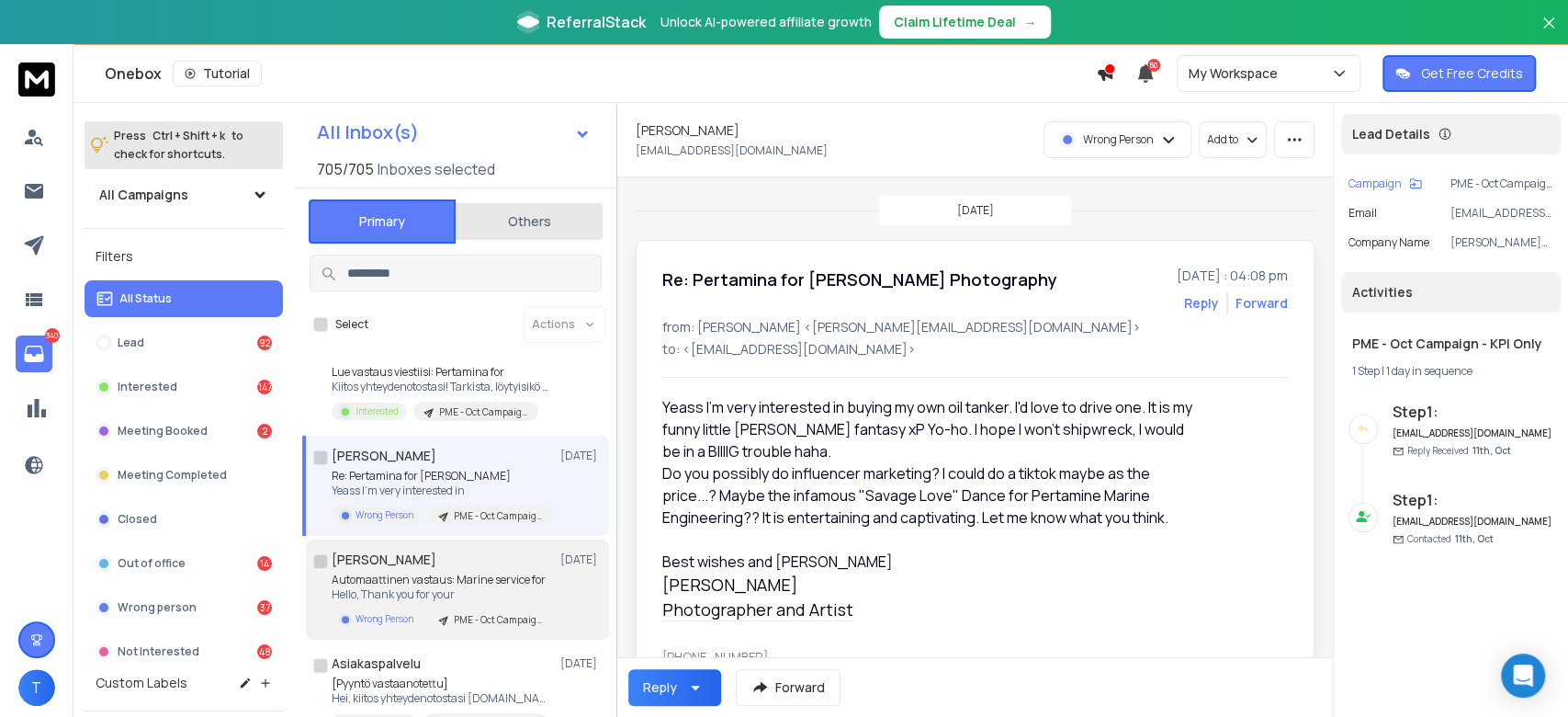
click at [436, 578] on p "Automaattinen vastaus: Marine service for" at bounding box center [441, 580] width 221 height 15
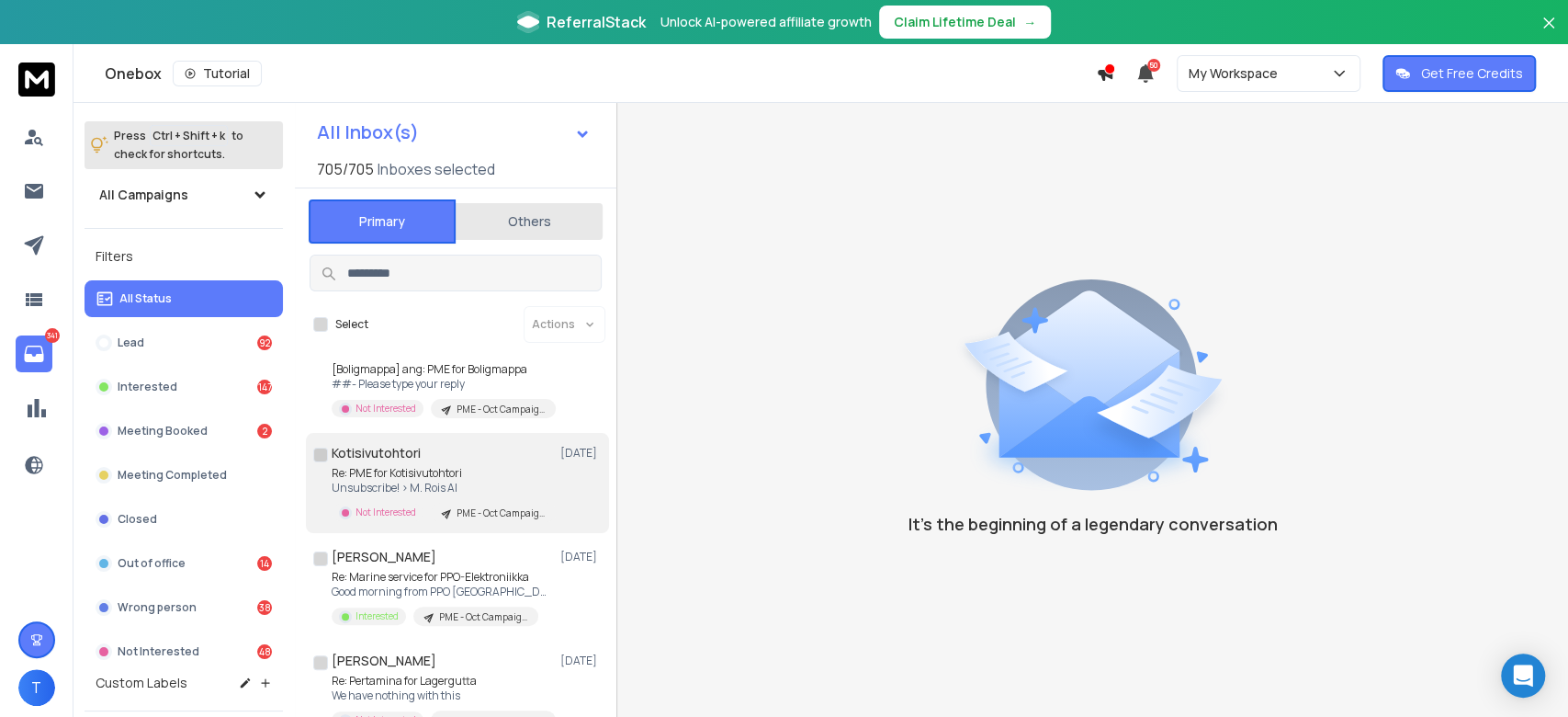
scroll to position [489, 0]
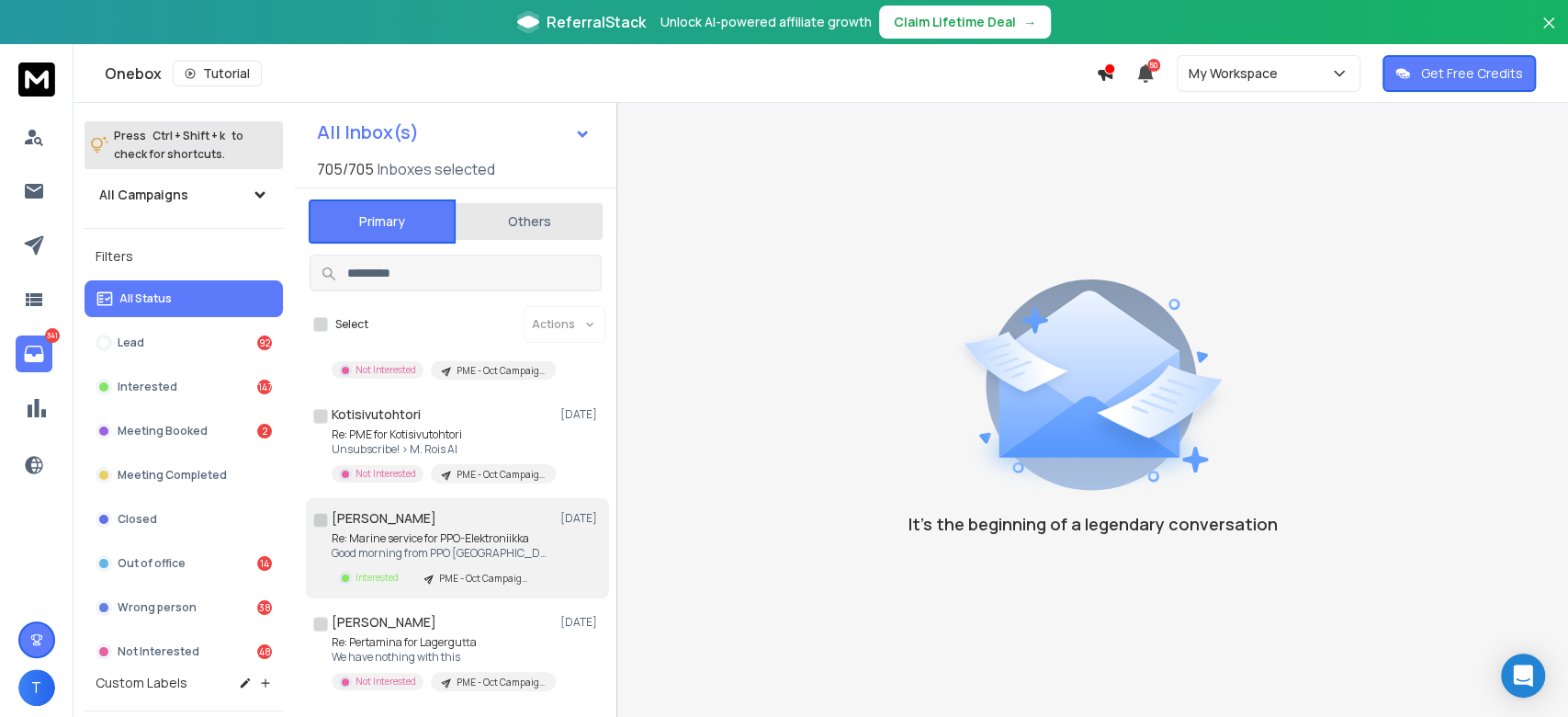
click at [401, 532] on p "Re: Marine service for PPO-Elektroniikka" at bounding box center [441, 538] width 221 height 15
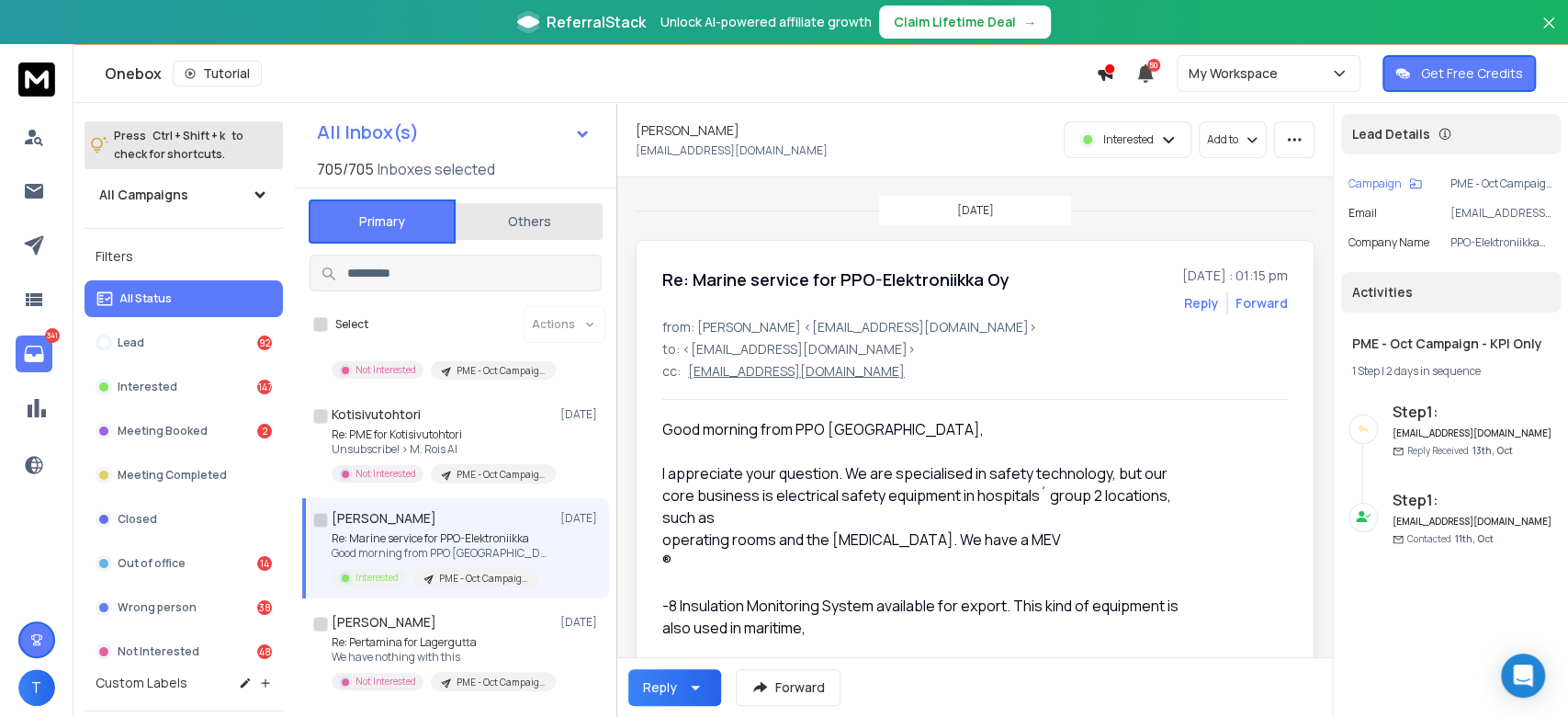
click at [781, 524] on div "I appreciate your question. We are specialised in safety technology, but our co…" at bounding box center [930, 494] width 536 height 66
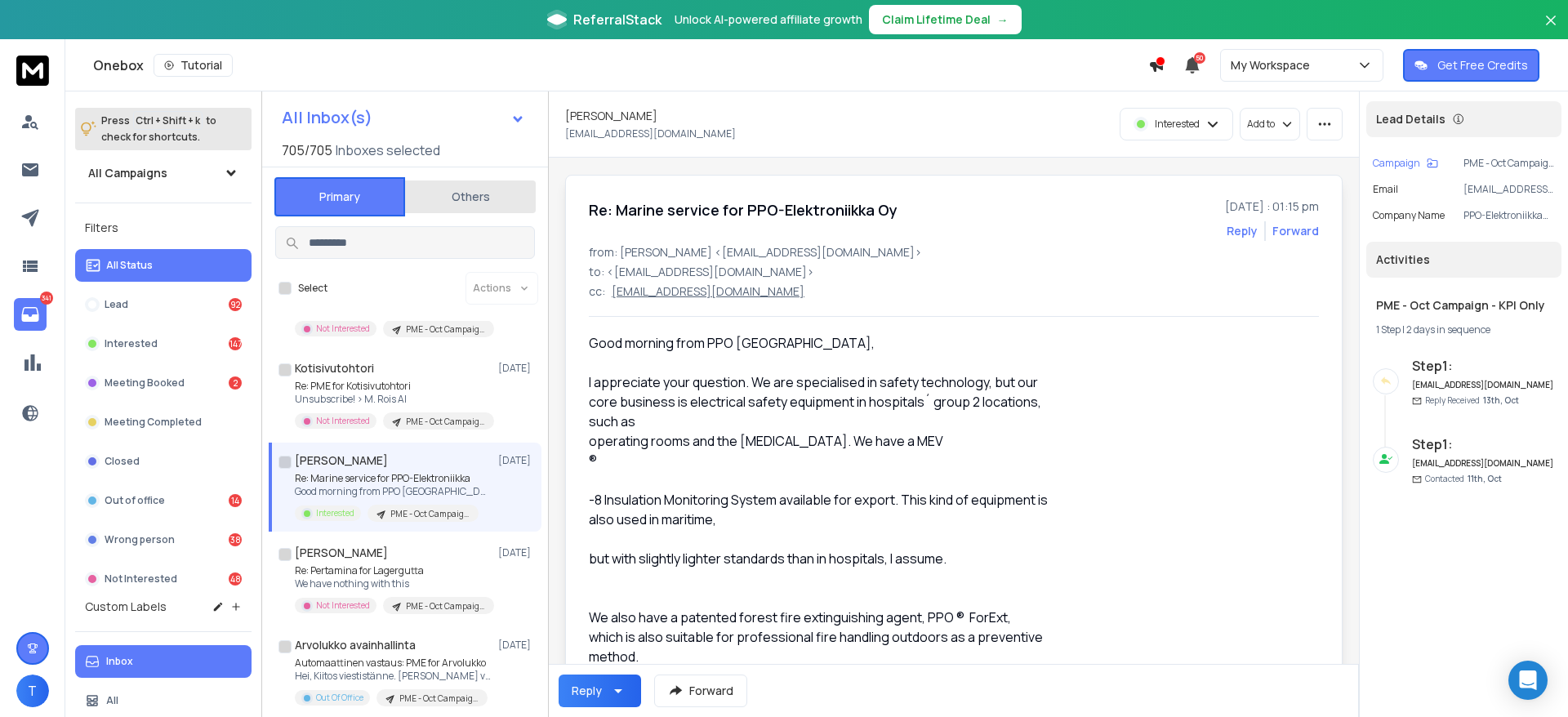
scroll to position [0, 0]
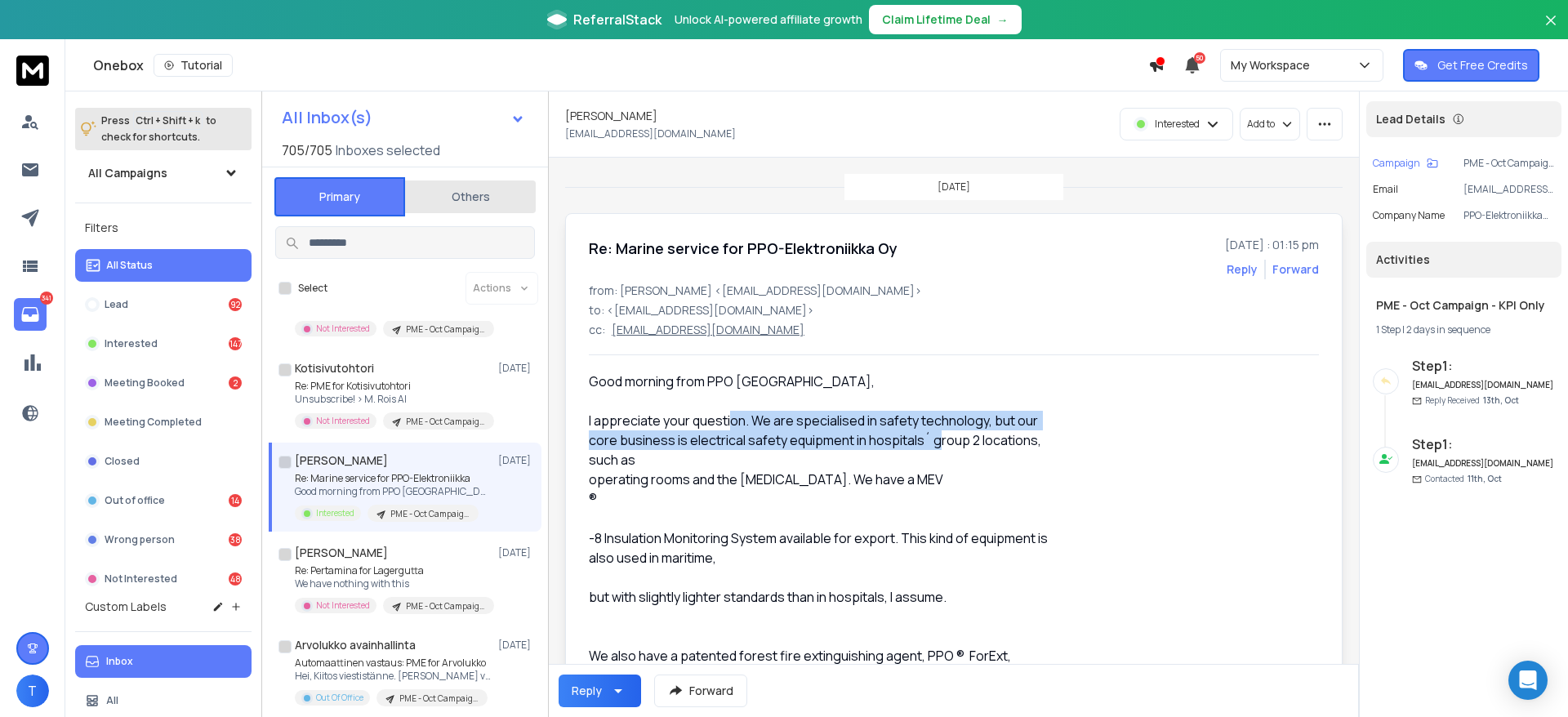
drag, startPoint x: 731, startPoint y: 423, endPoint x: 942, endPoint y: 433, distance: 211.2
click at [942, 433] on div "I appreciate your question. We are specialised in safety technology, but our co…" at bounding box center [826, 439] width 477 height 58
click at [726, 447] on div "I appreciate your question. We are specialised in safety technology, but our co…" at bounding box center [826, 439] width 477 height 58
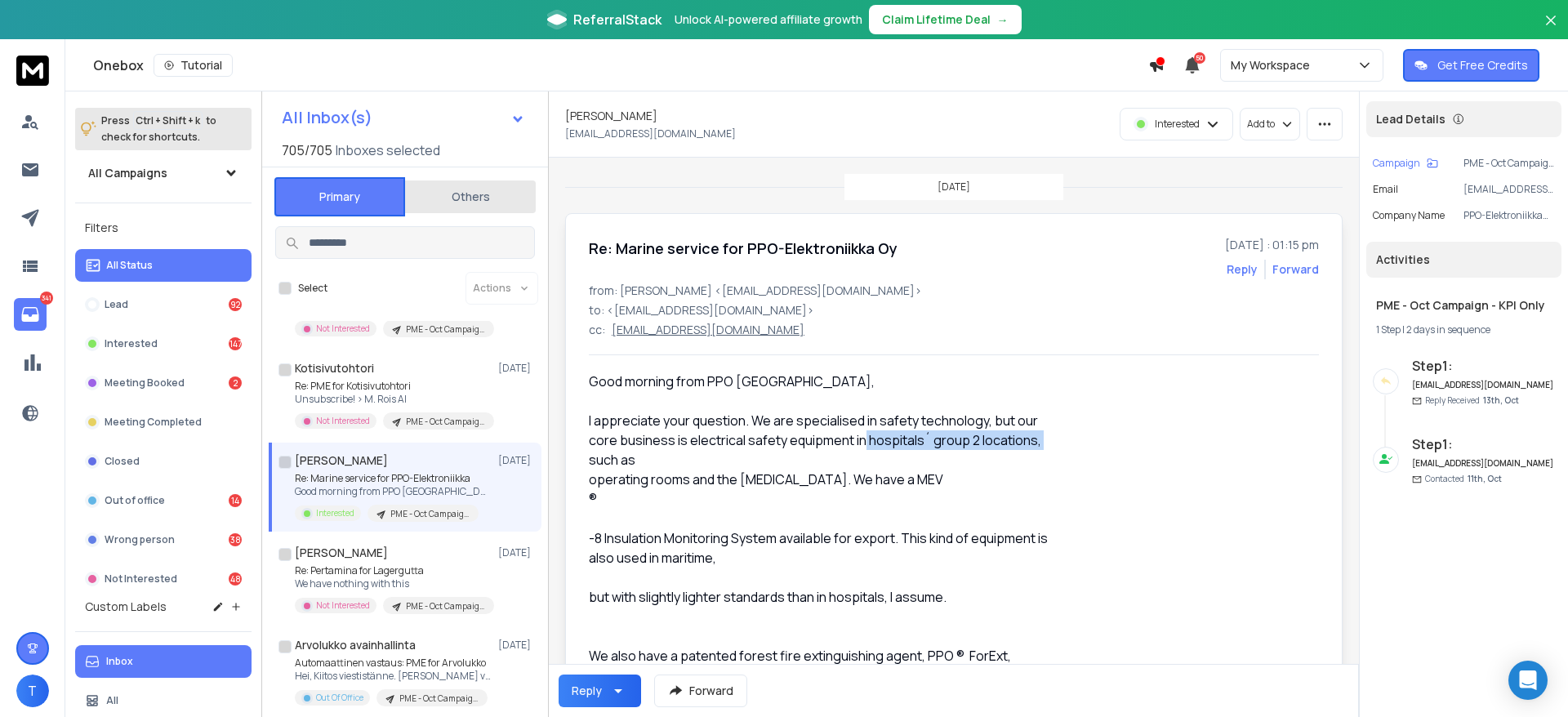
drag, startPoint x: 863, startPoint y: 443, endPoint x: 1096, endPoint y: 446, distance: 233.0
drag, startPoint x: 711, startPoint y: 468, endPoint x: 837, endPoint y: 464, distance: 126.1
click at [837, 464] on div "I appreciate your question. We are specialised in safety technology, but our co…" at bounding box center [826, 439] width 477 height 58
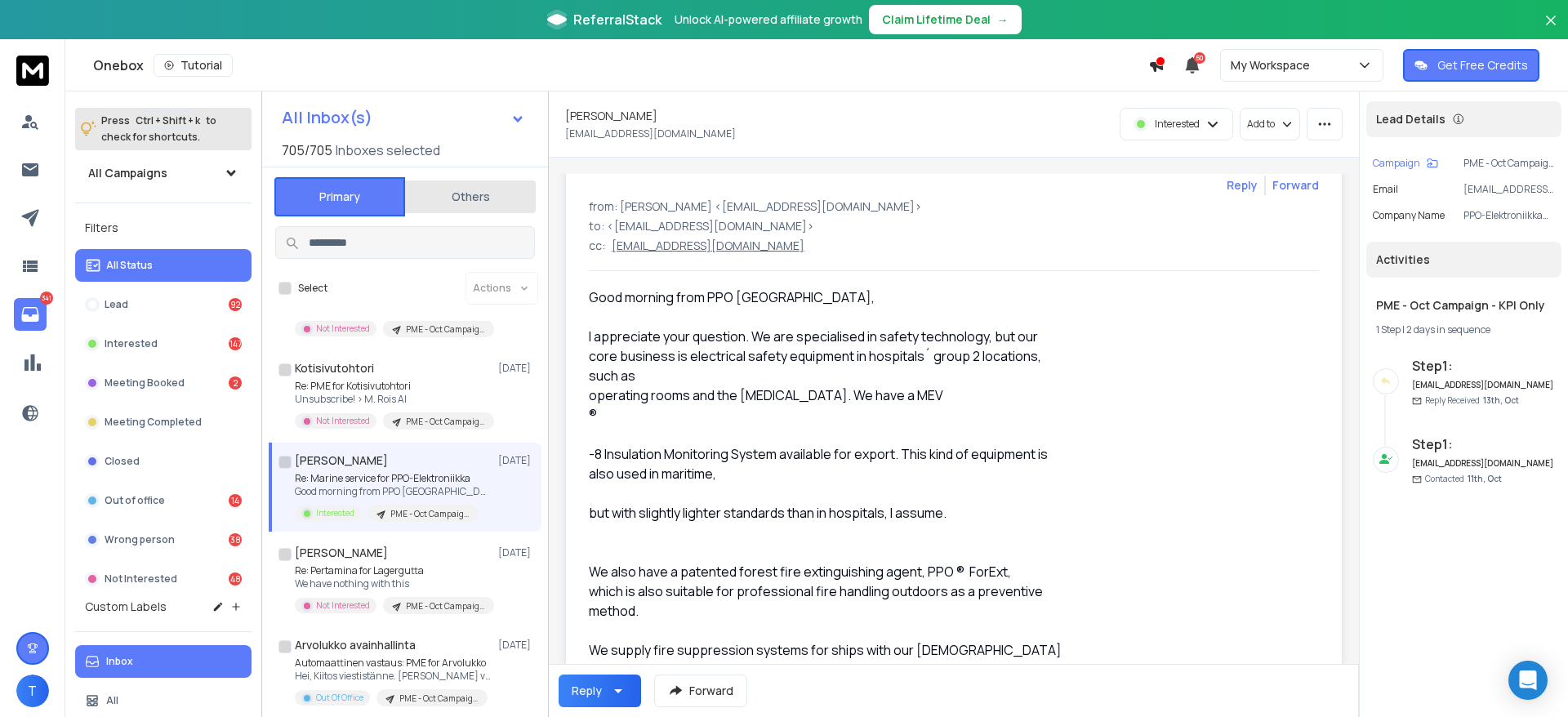
scroll to position [123, 0]
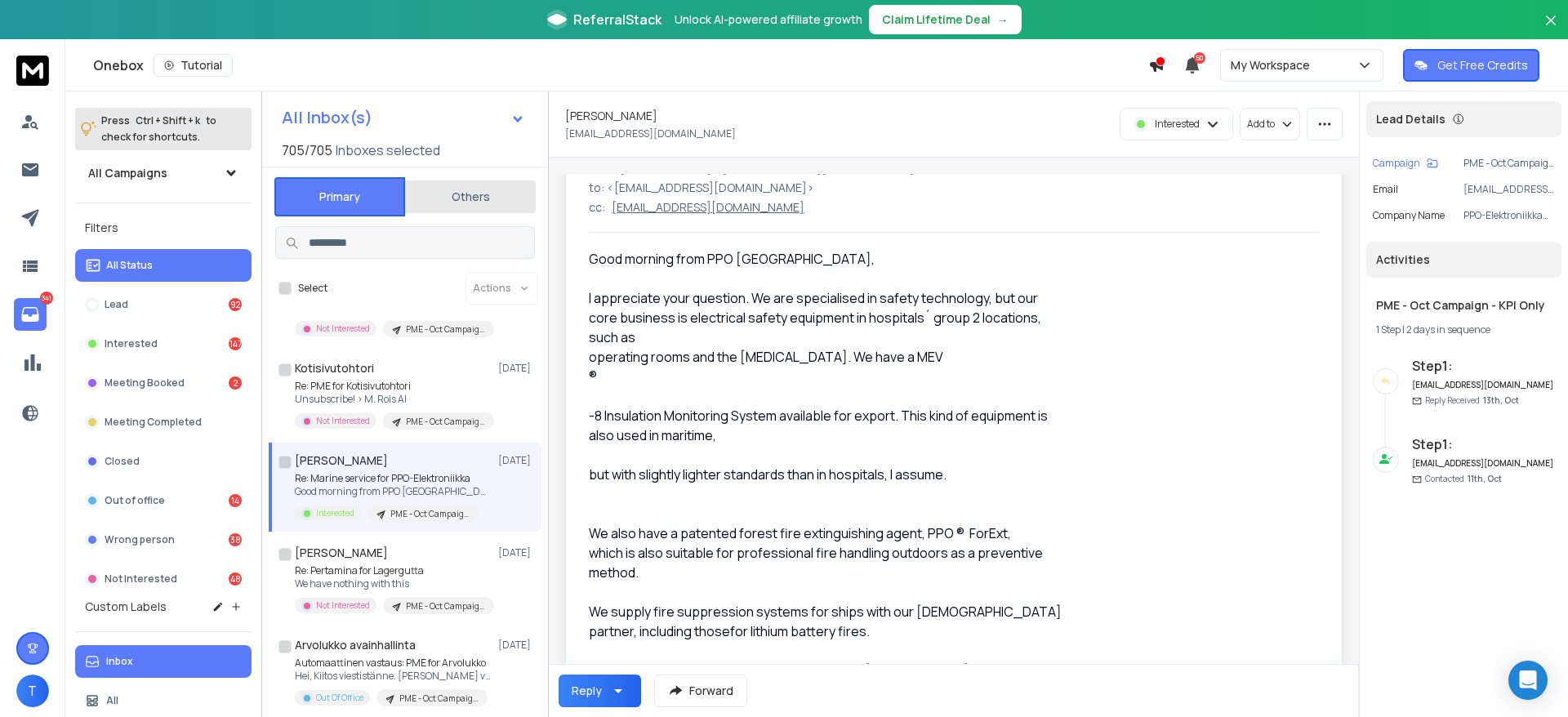
drag, startPoint x: 677, startPoint y: 416, endPoint x: 758, endPoint y: 436, distance: 83.4
click at [758, 436] on div "operating rooms and the ICU. We have a MEV ® -8 Insulation Monitoring System av…" at bounding box center [826, 425] width 477 height 157
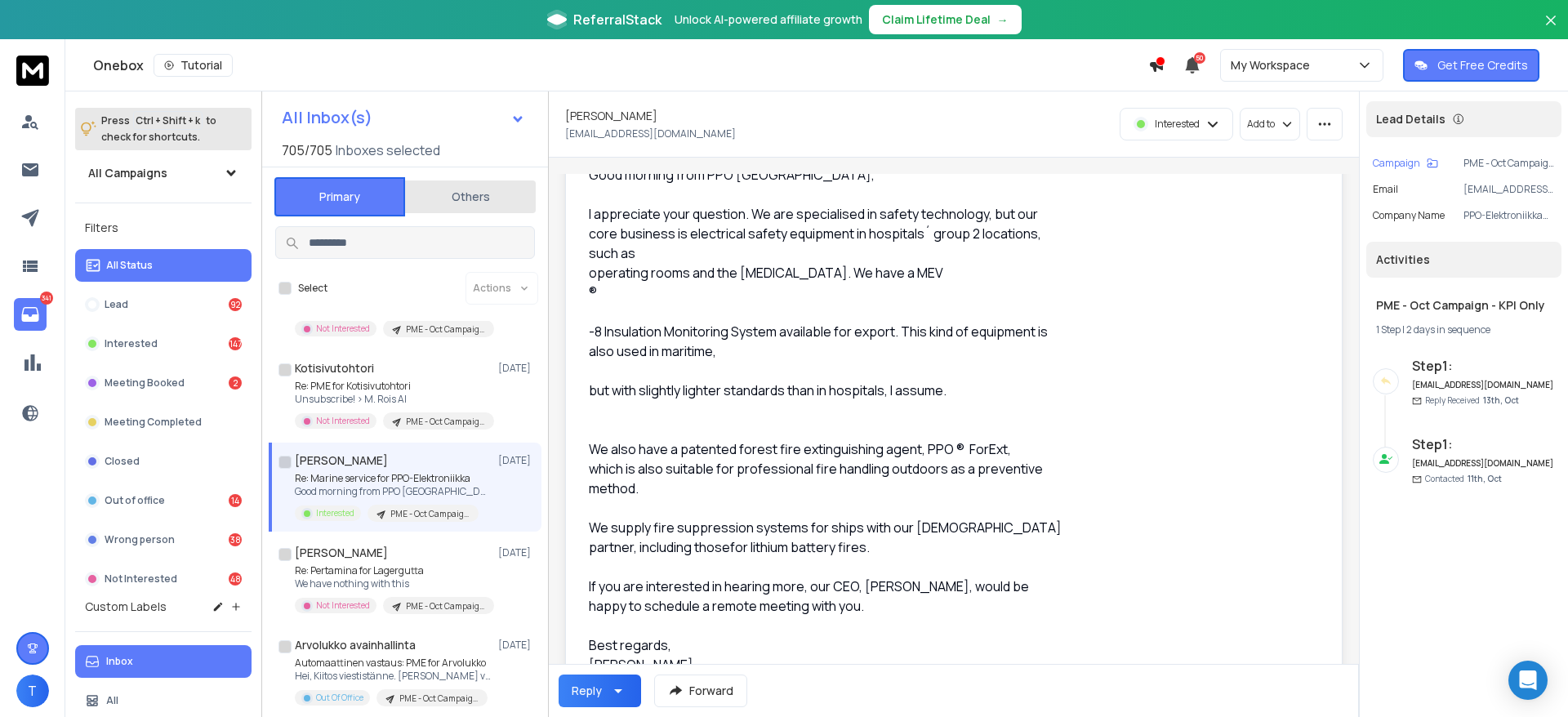
scroll to position [245, 0]
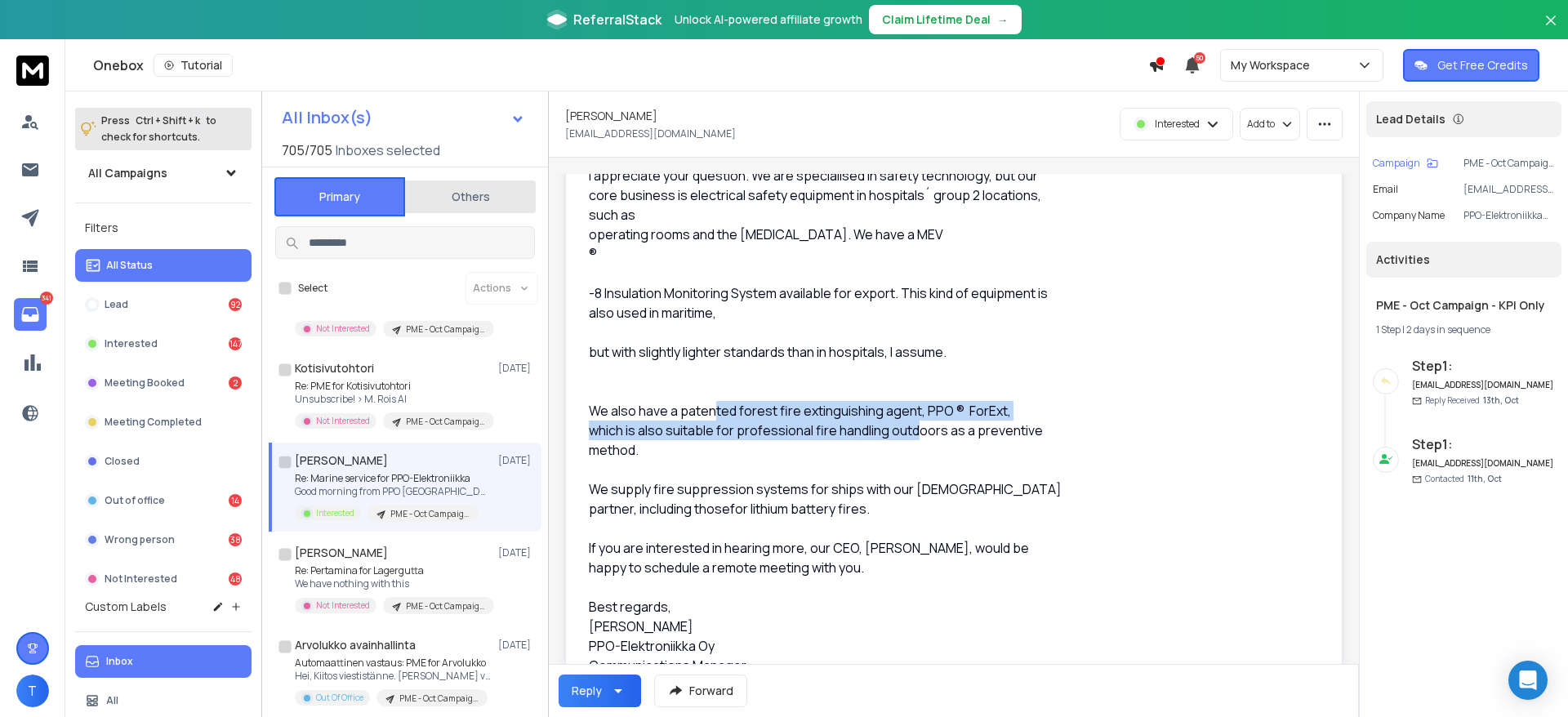
drag, startPoint x: 712, startPoint y: 411, endPoint x: 923, endPoint y: 436, distance: 212.5
click at [923, 436] on div "We also have a patented forest fire extinguishing agent, PPO ® ForExt, which is…" at bounding box center [826, 430] width 477 height 58
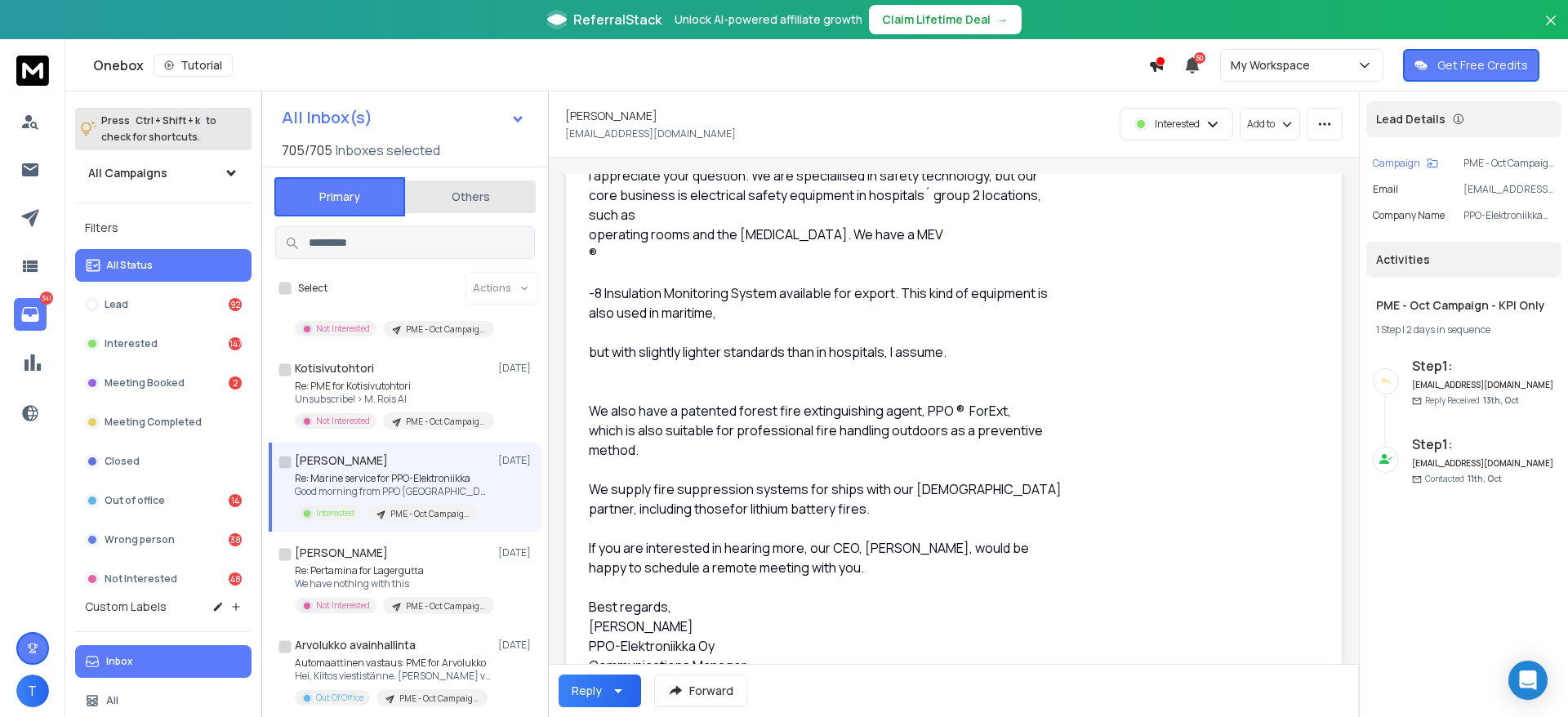
click at [652, 457] on div "We also have a patented forest fire extinguishing agent, PPO ® ForExt, which is…" at bounding box center [826, 430] width 477 height 58
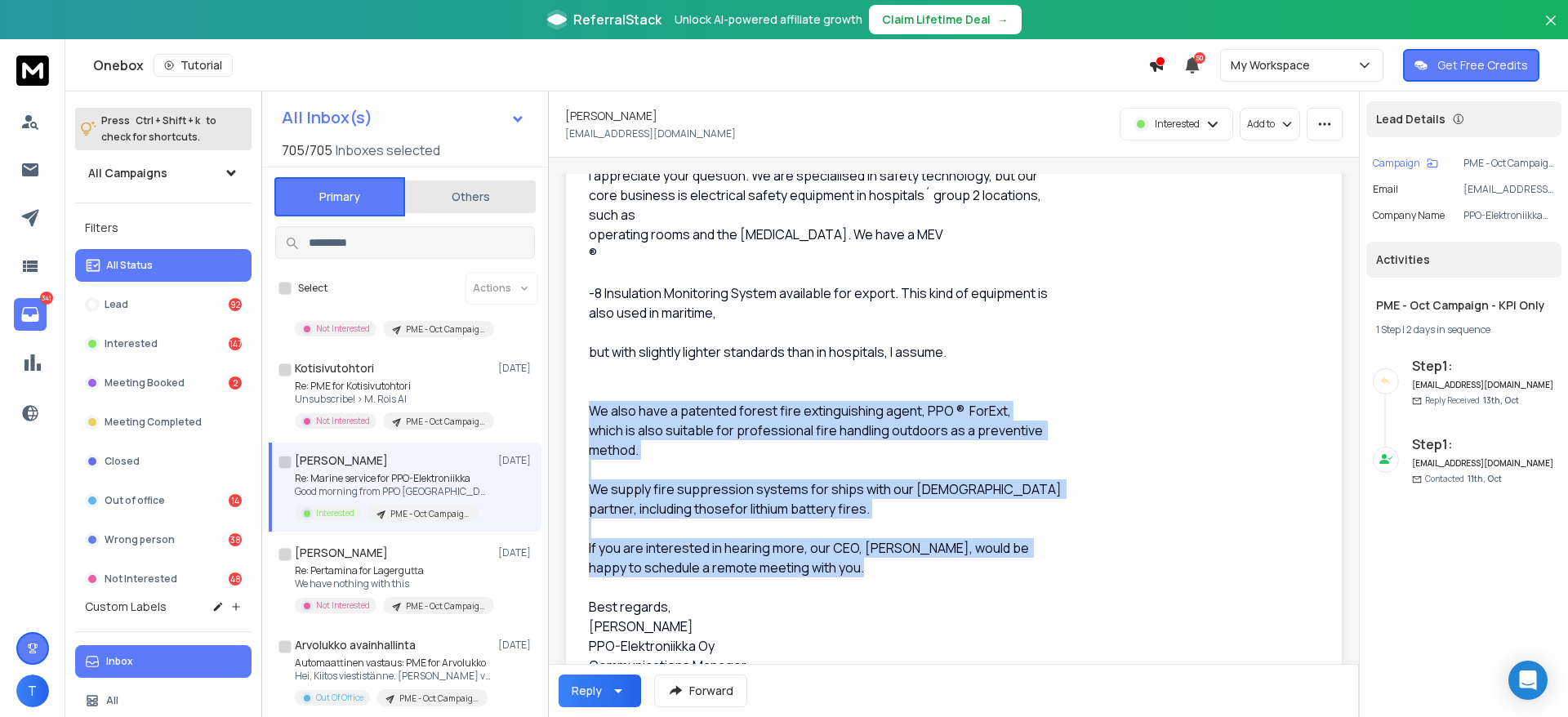
drag, startPoint x: 589, startPoint y: 409, endPoint x: 819, endPoint y: 563, distance: 276.8
click at [819, 563] on div "Good morning from PPO Finland, I appreciate your question. We are specialised i…" at bounding box center [826, 523] width 477 height 793
copy div "We also have a patented forest fire extinguishing agent, PPO ® ForExt, which is…"
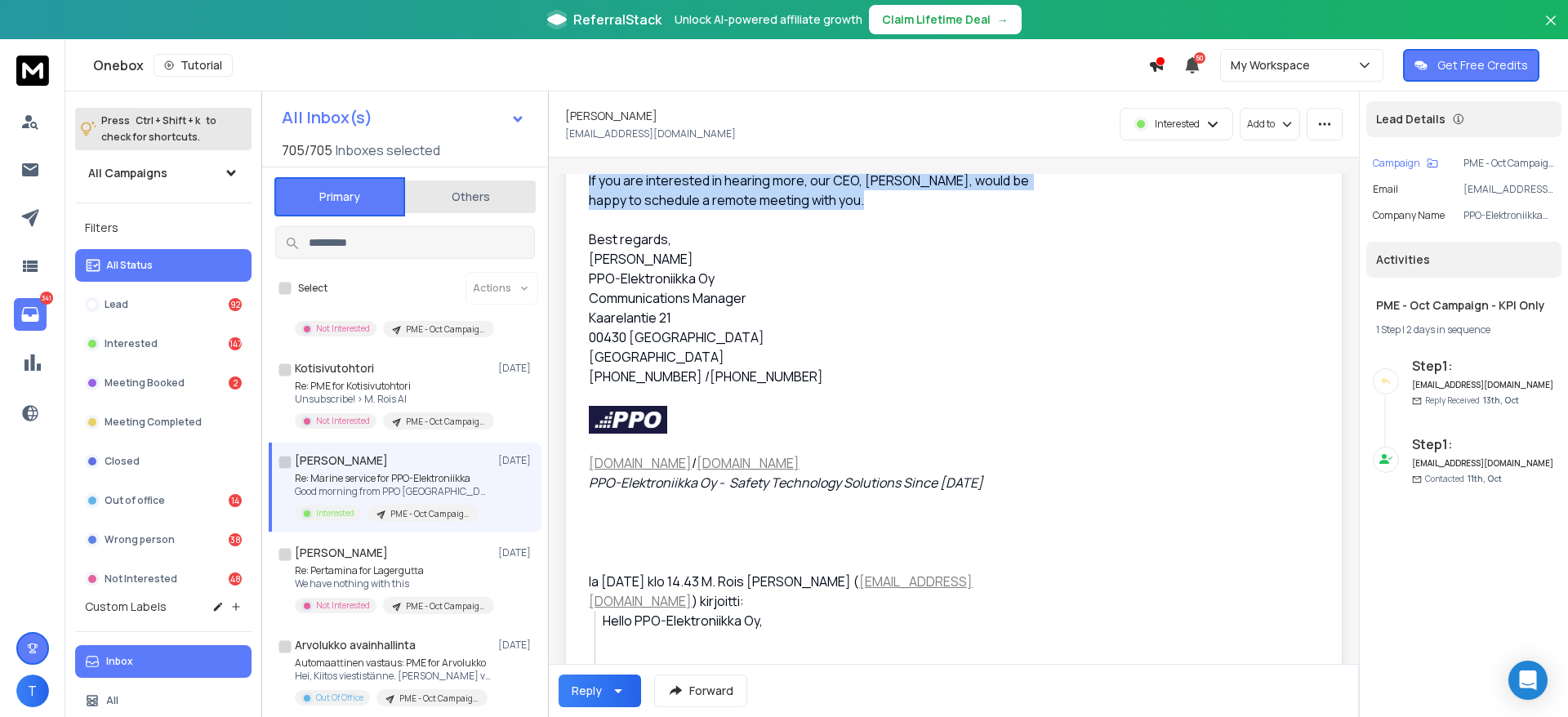
scroll to position [979, 0]
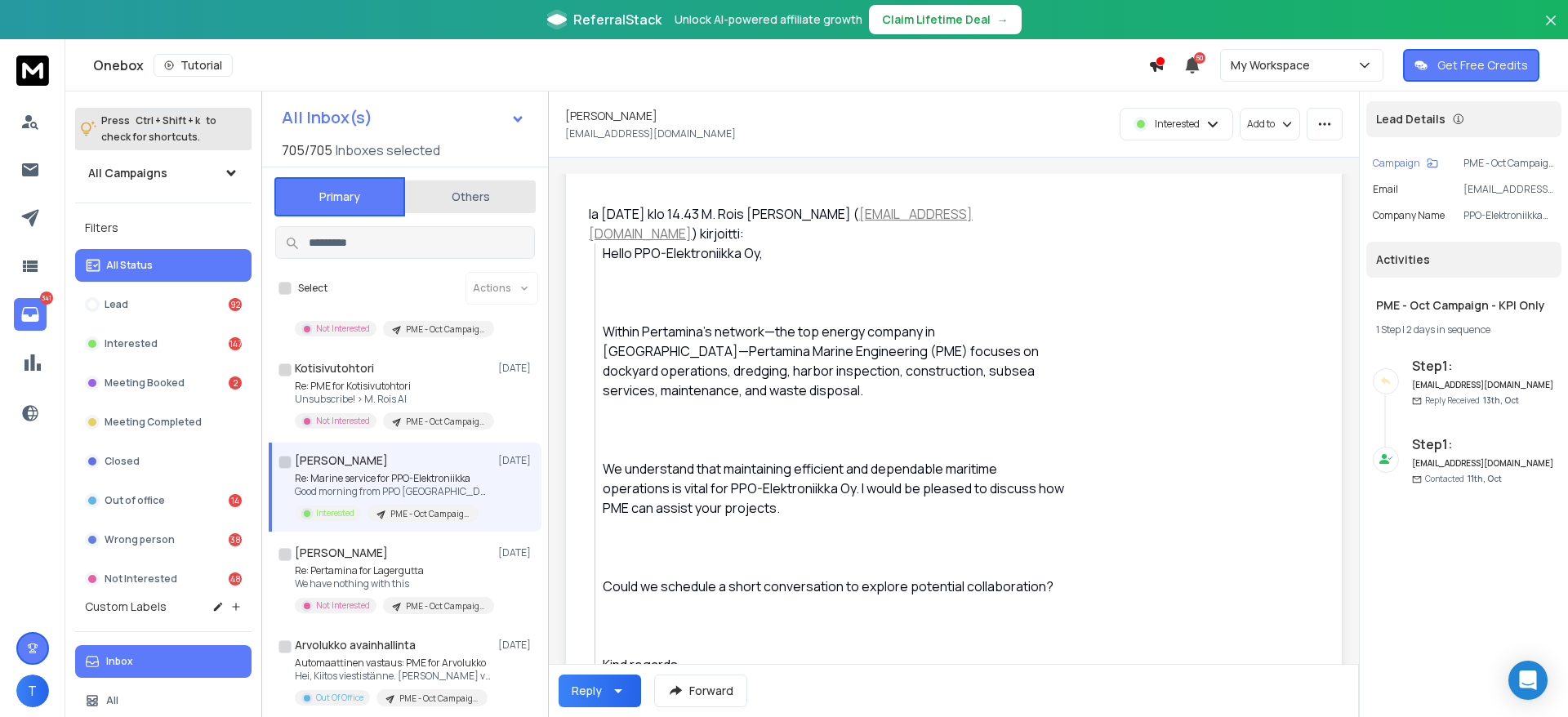
click at [845, 348] on blockquote "Hello PPO-Elektroniikka Oy, Within Pertamina’s network—the top energy company i…" at bounding box center [830, 507] width 472 height 529
drag, startPoint x: 730, startPoint y: 374, endPoint x: 708, endPoint y: 361, distance: 25.6
click at [708, 361] on blockquote "Hello PPO-Elektroniikka Oy, Within Pertamina’s network—the top energy company i…" at bounding box center [830, 507] width 472 height 529
drag, startPoint x: 706, startPoint y: 446, endPoint x: 988, endPoint y: 485, distance: 284.7
click at [988, 485] on blockquote "Hello PPO-Elektroniikka Oy, Within Pertamina’s network—the top energy company i…" at bounding box center [830, 507] width 472 height 529
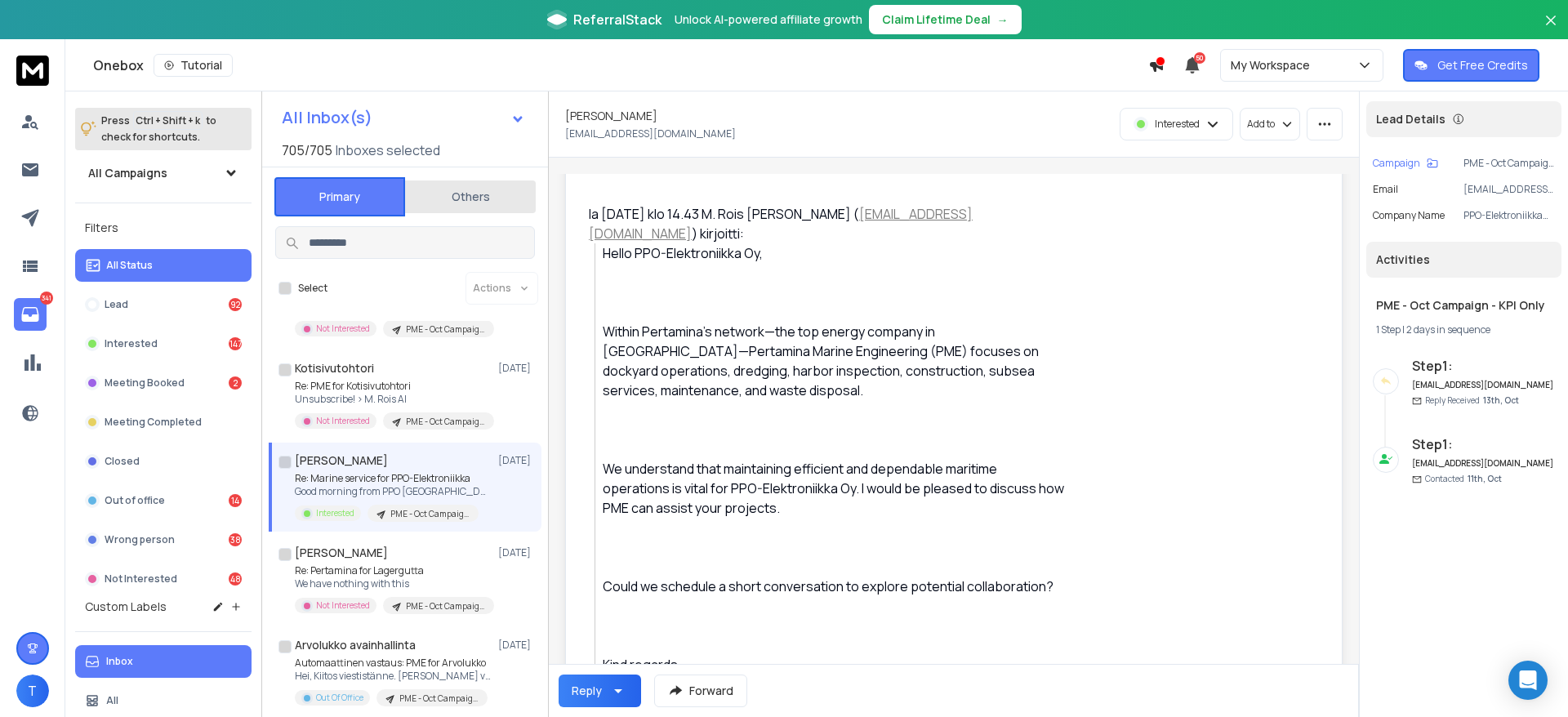
click at [692, 457] on blockquote "Hello PPO-Elektroniikka Oy, Within Pertamina’s network—the top energy company i…" at bounding box center [830, 507] width 472 height 529
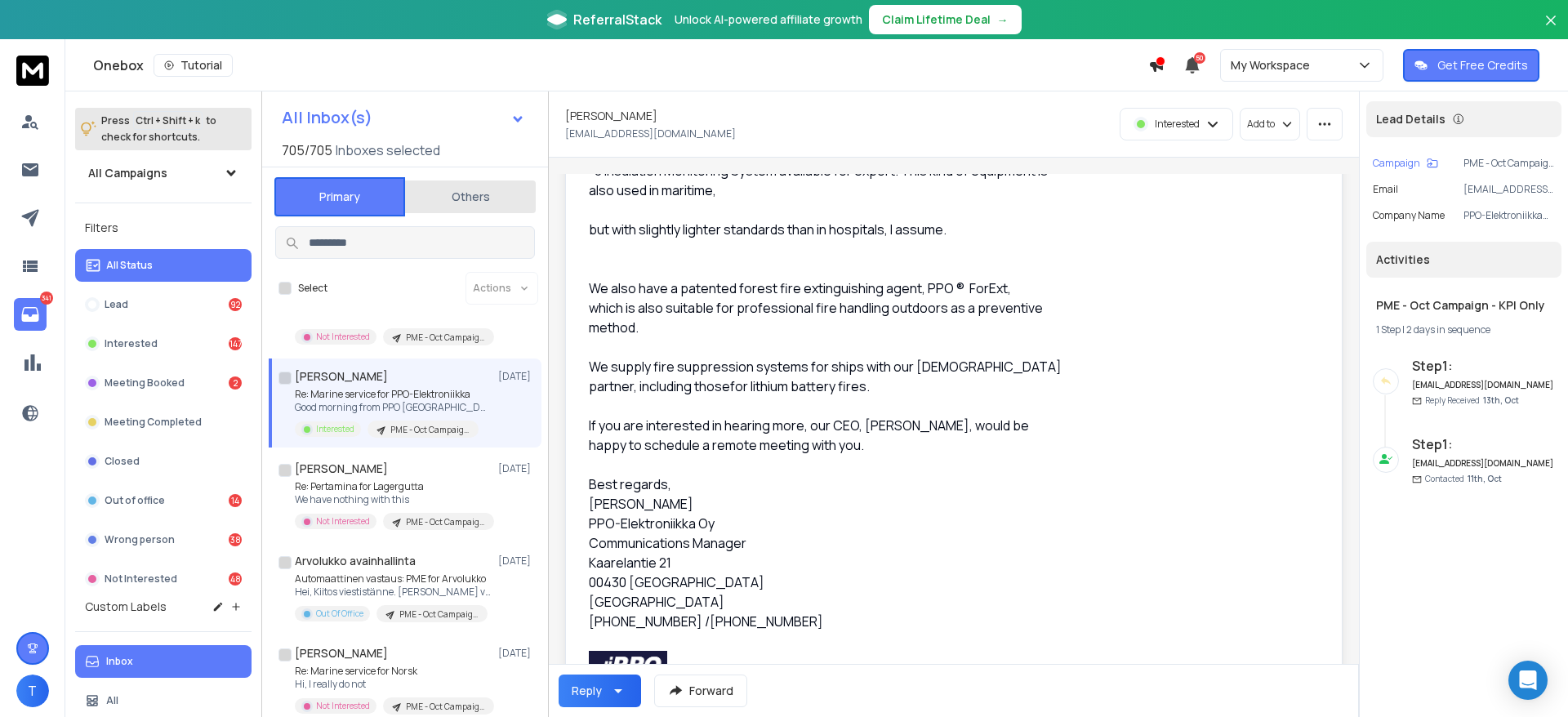
scroll to position [558, 0]
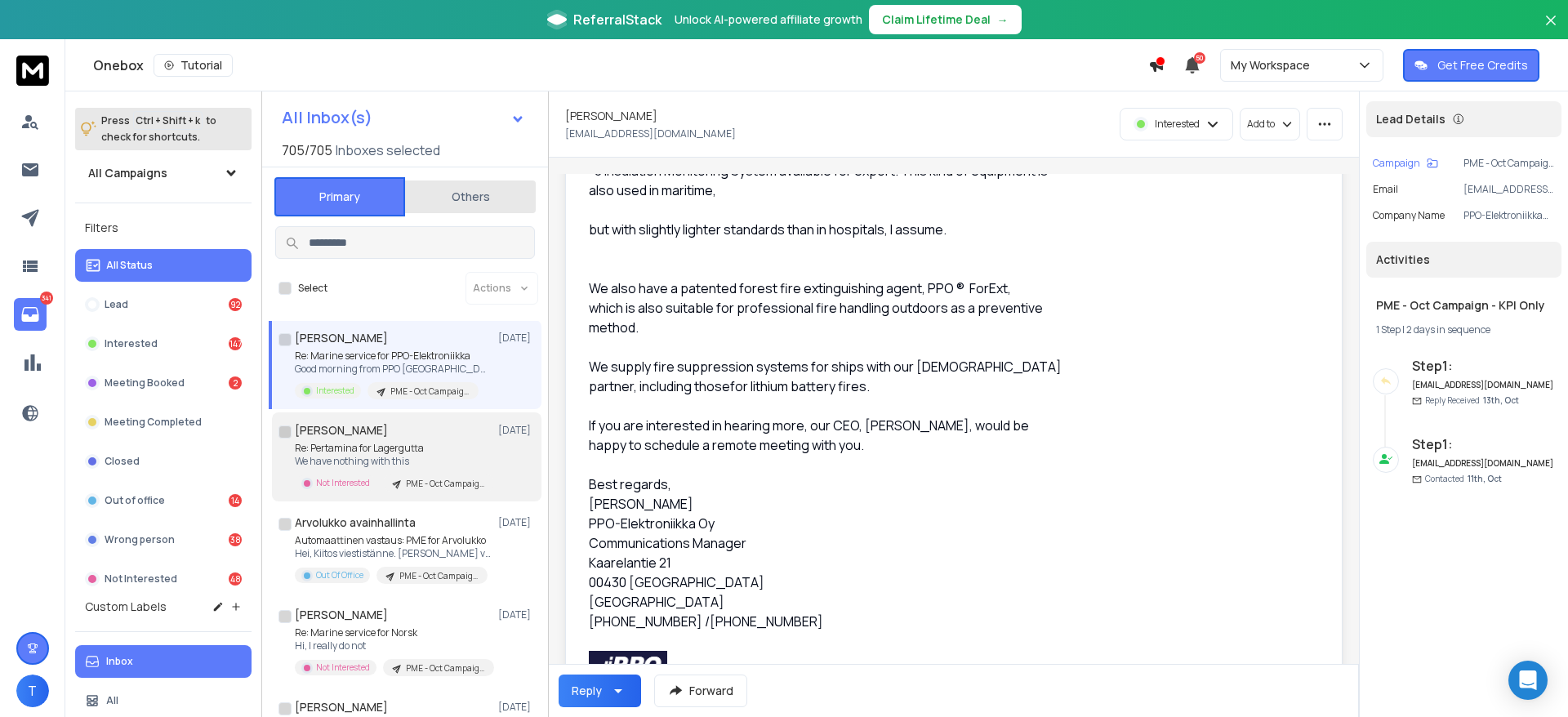
click at [442, 446] on p "Re: Pertamina for Lagergutta" at bounding box center [392, 448] width 196 height 13
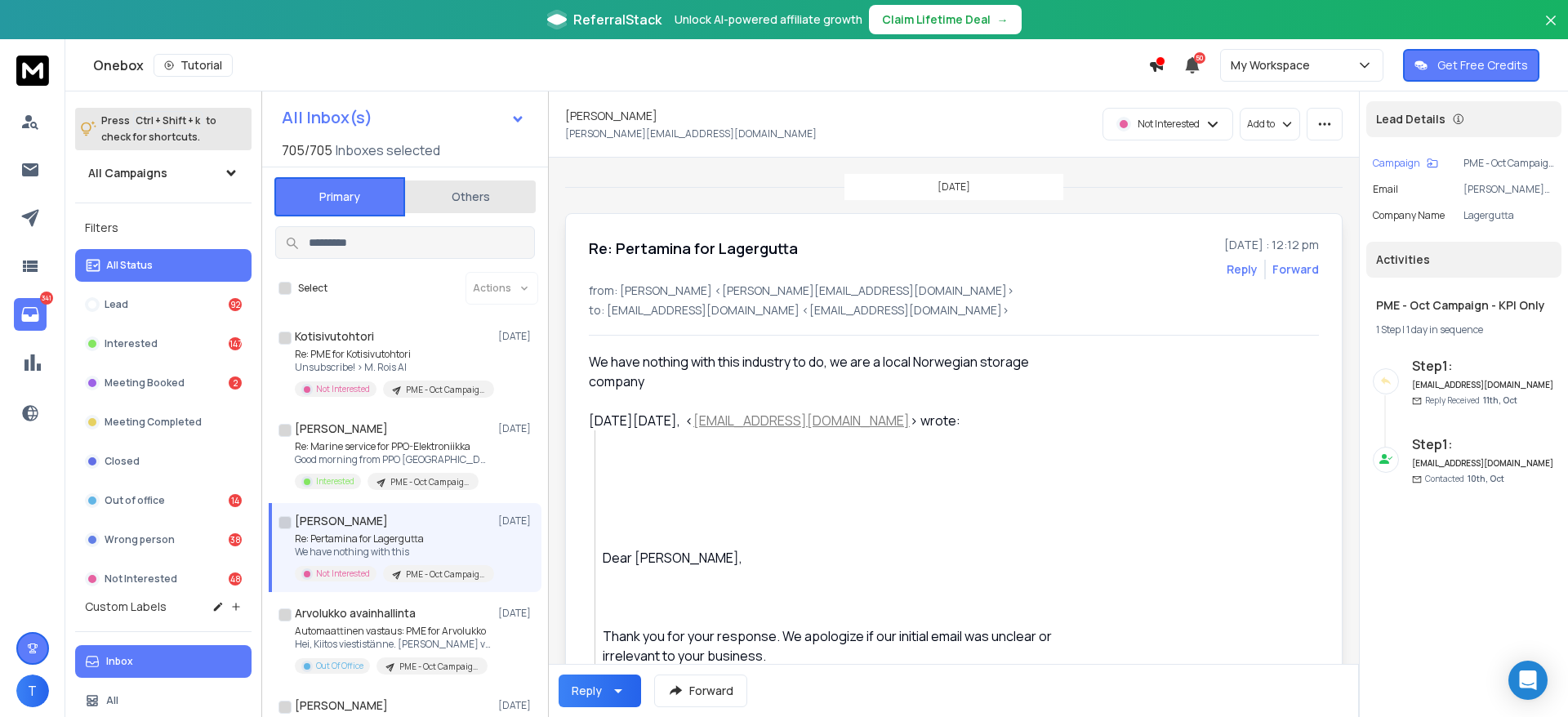
scroll to position [313, 0]
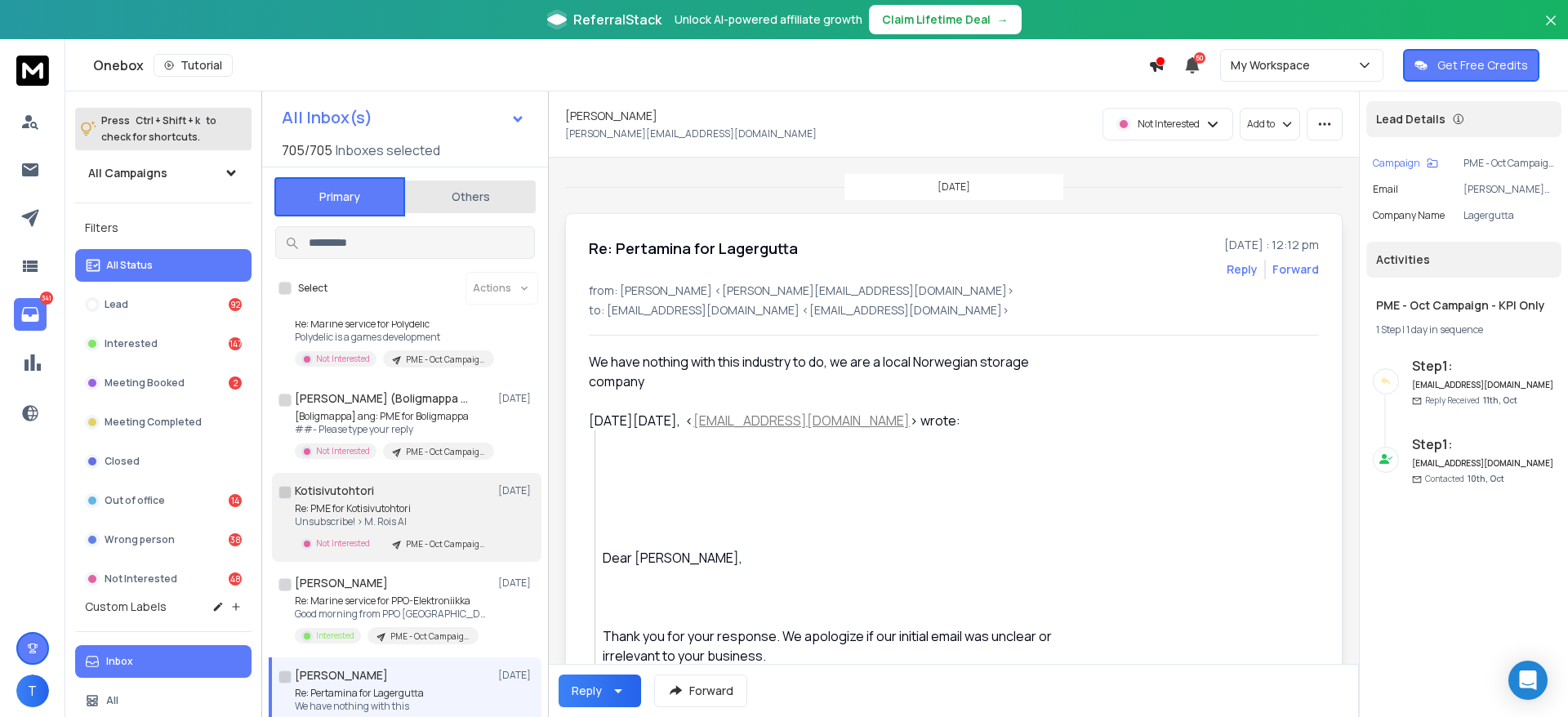
click at [386, 486] on div "Kotisivutohtori 13 Oct" at bounding box center [414, 490] width 240 height 17
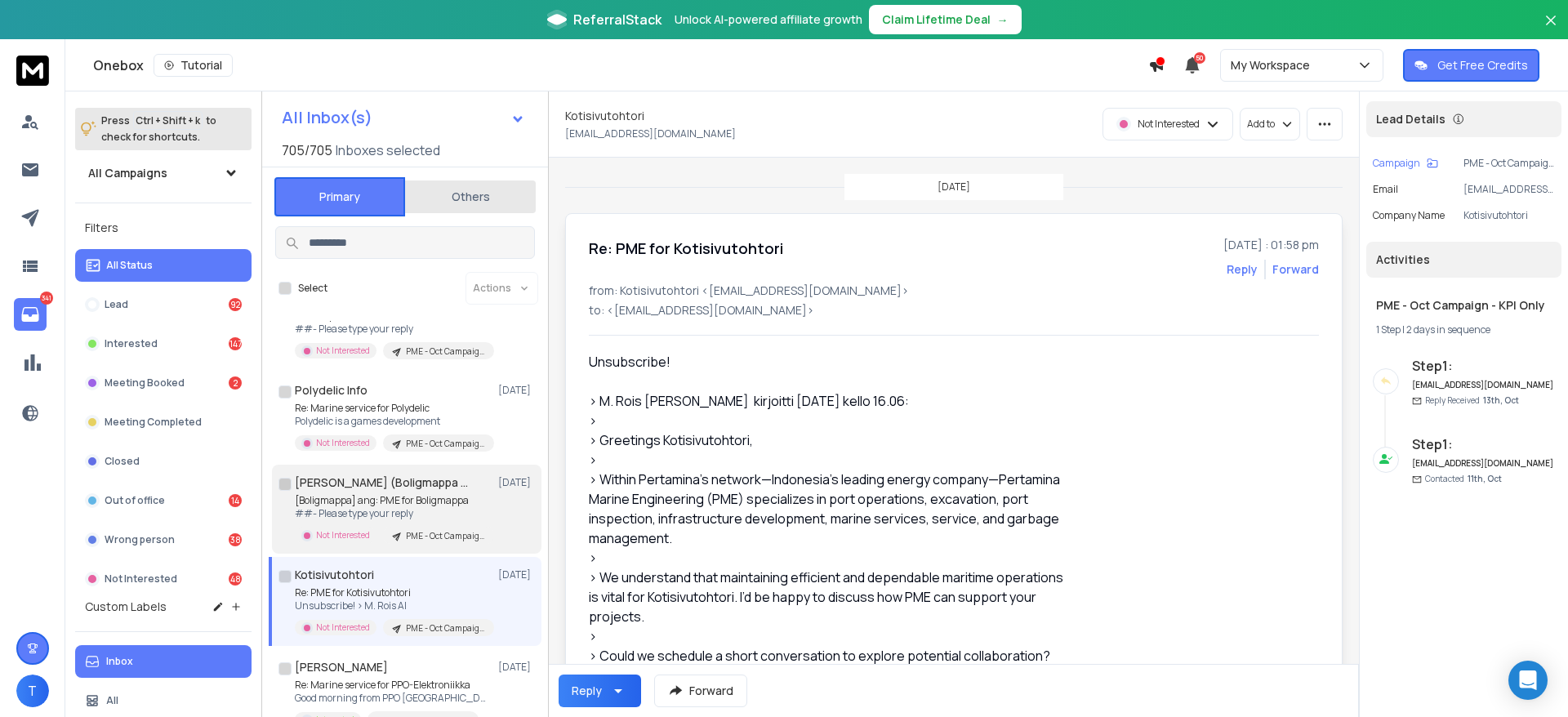
scroll to position [190, 0]
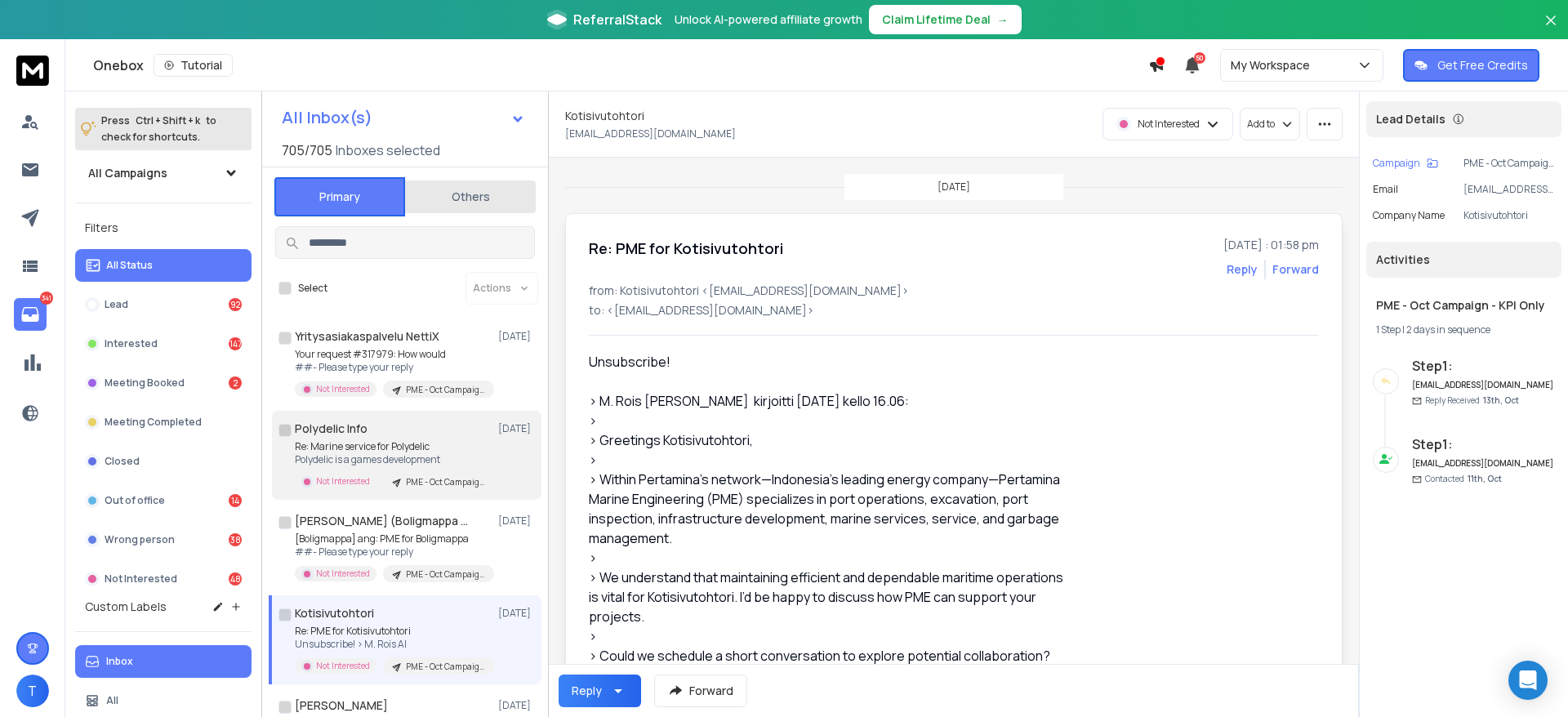
click at [382, 432] on div "Polydelic Info 13 Oct" at bounding box center [414, 428] width 240 height 17
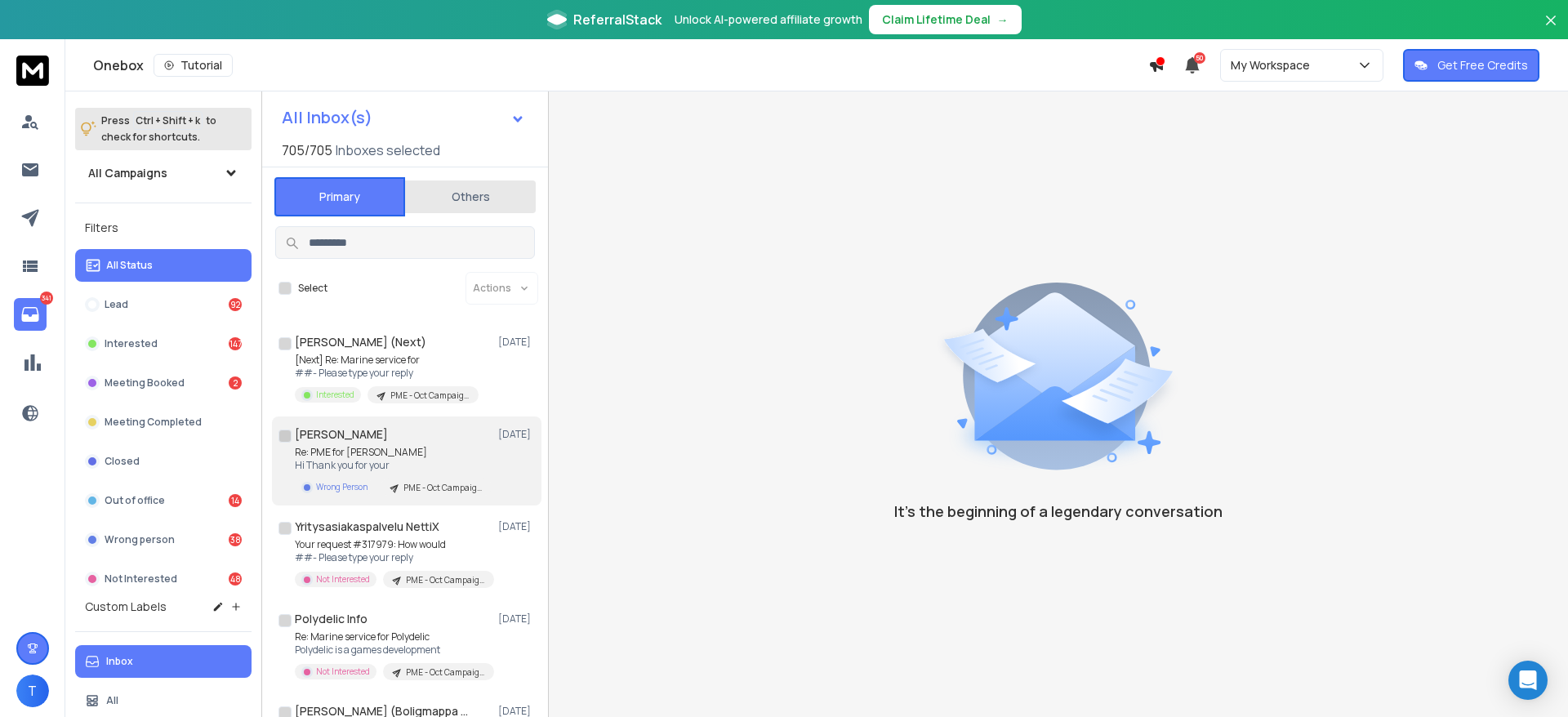
click at [400, 437] on div "Anna Koponen 13 Oct" at bounding box center [414, 434] width 240 height 17
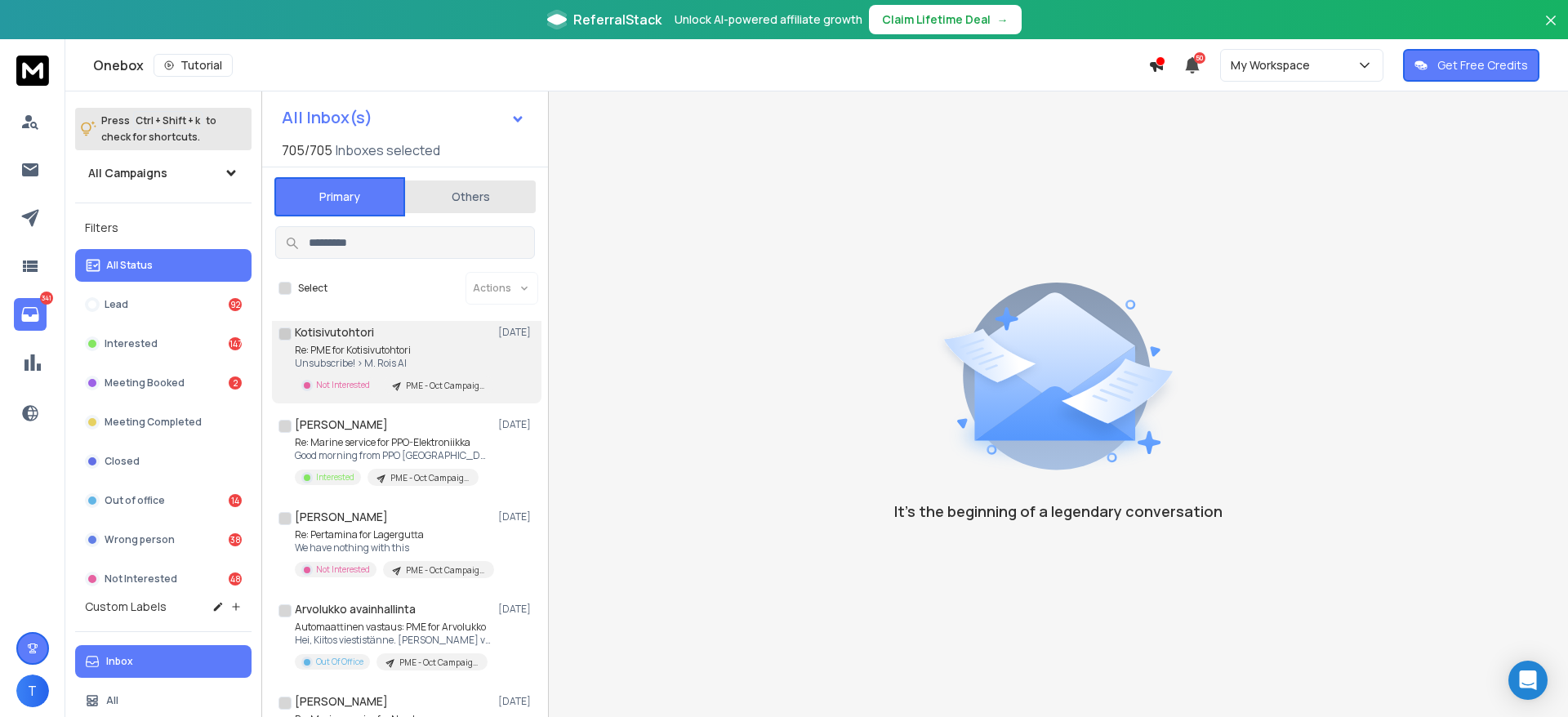
scroll to position [612, 0]
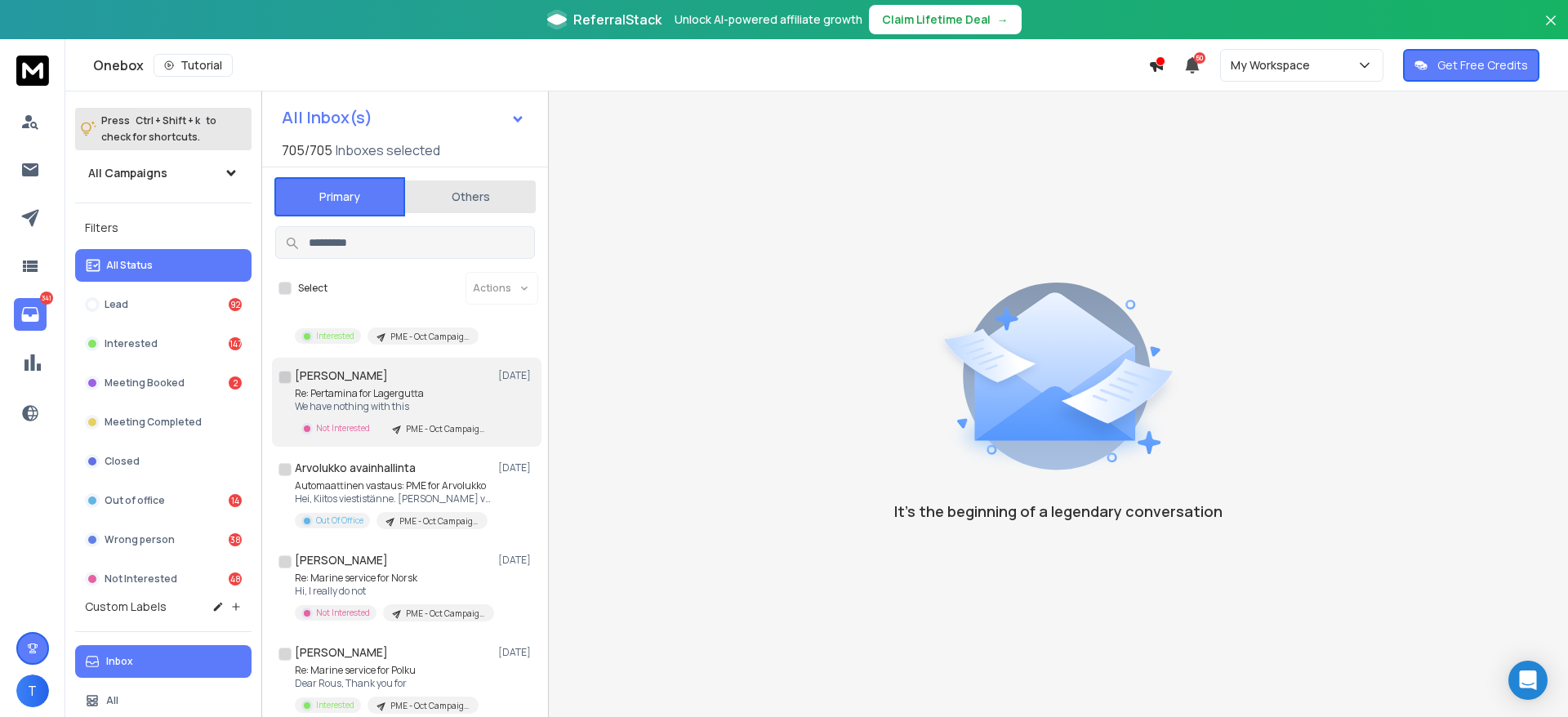
click at [397, 413] on div "Re: Pertamina for Lagergutta We have nothing with this Not Interested PME - Oct…" at bounding box center [394, 411] width 200 height 50
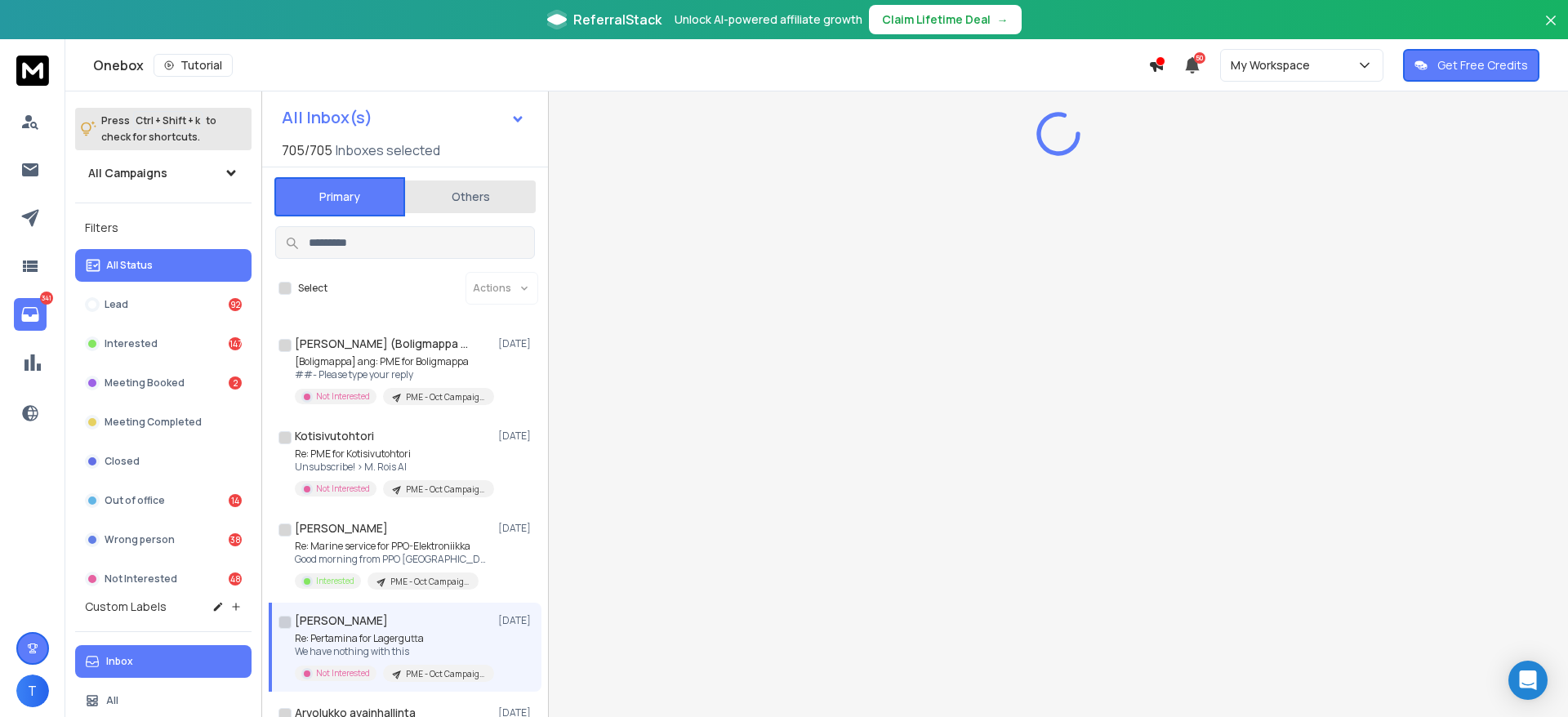
scroll to position [245, 0]
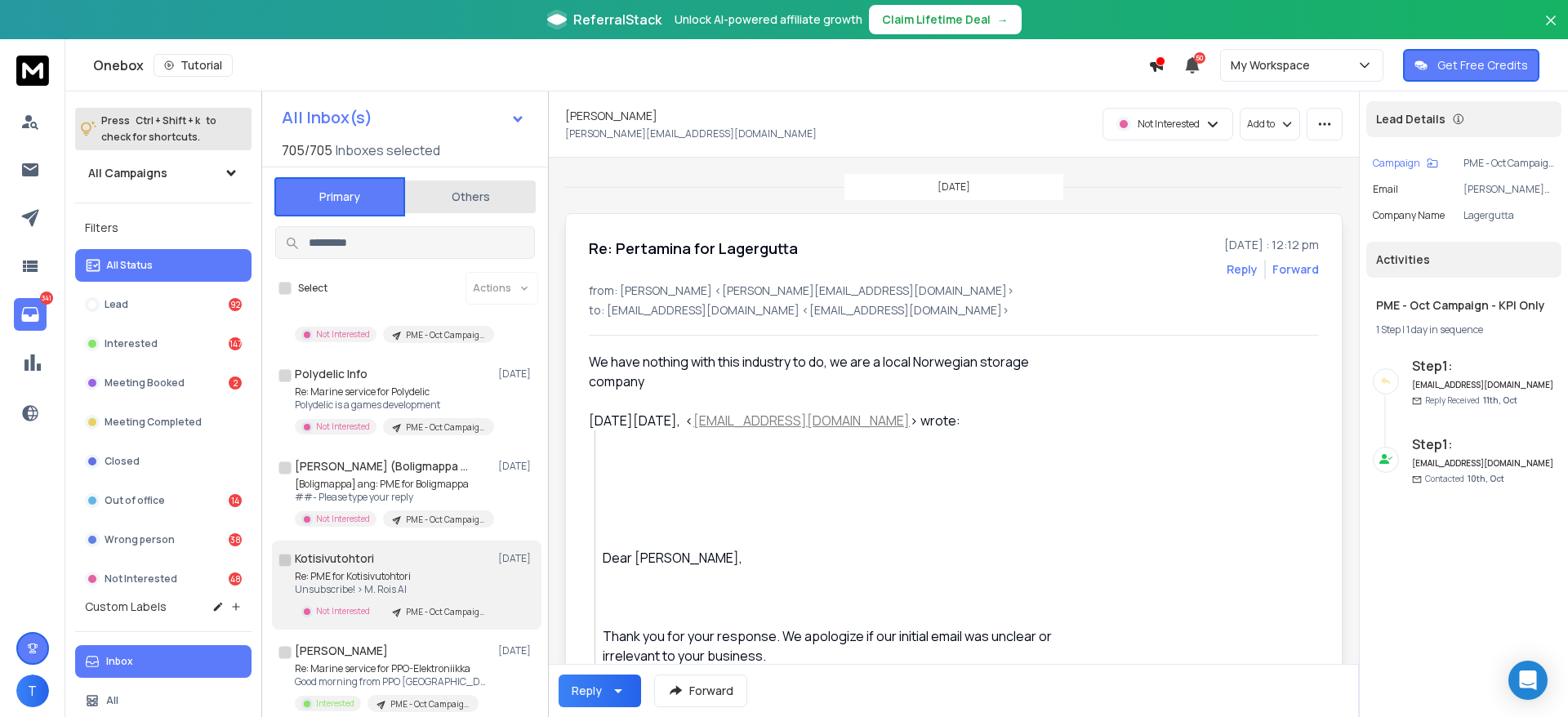
click at [392, 593] on p "Unsubscribe! > M. Rois Al" at bounding box center [392, 589] width 196 height 13
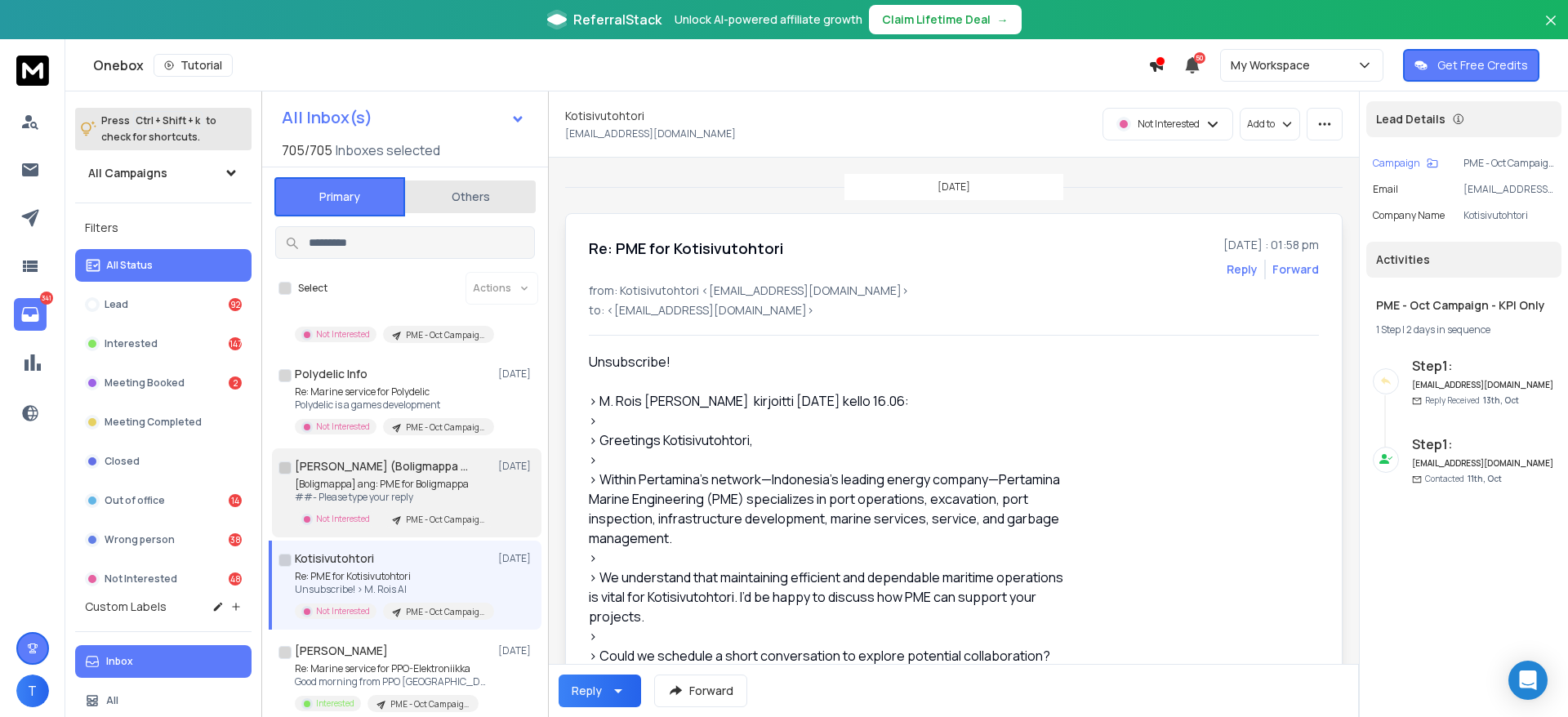
scroll to position [0, 0]
